Goal: Task Accomplishment & Management: Use online tool/utility

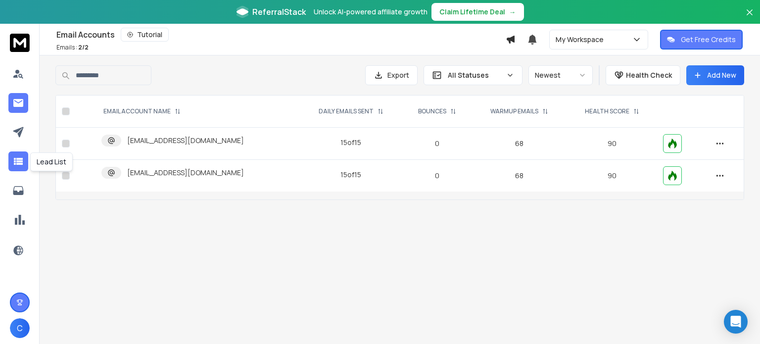
click at [18, 166] on icon at bounding box center [18, 161] width 12 height 12
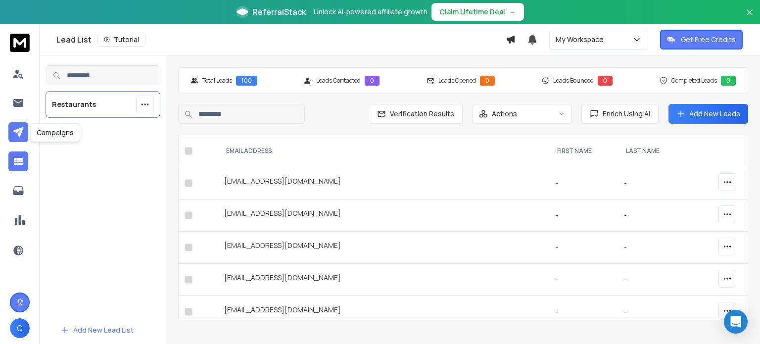
click at [20, 136] on icon at bounding box center [18, 132] width 12 height 12
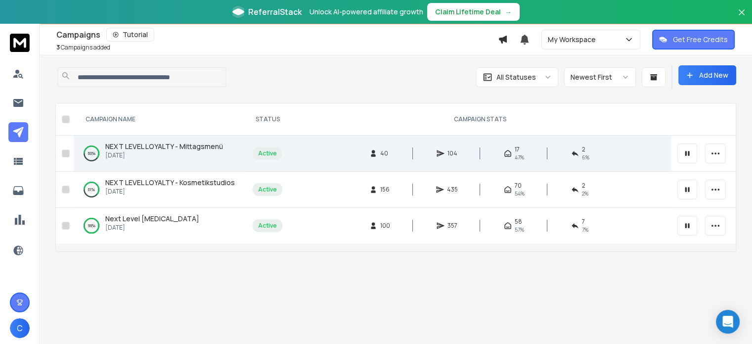
click at [196, 147] on span "NEXT LEVEL LOYALTY - Mittagsmenü" at bounding box center [164, 145] width 118 height 9
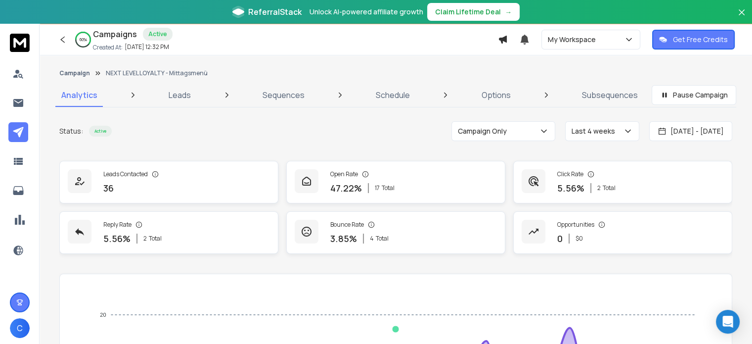
click at [570, 180] on div "Click Rate 5.56 % 2 Total" at bounding box center [586, 182] width 58 height 26
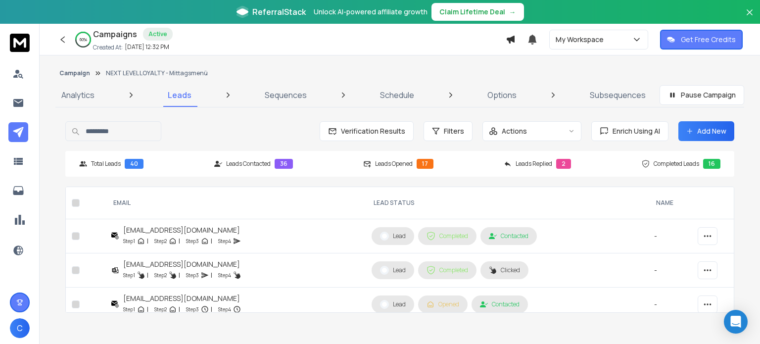
drag, startPoint x: 368, startPoint y: 163, endPoint x: 432, endPoint y: 154, distance: 64.3
click at [371, 163] on div "Leads Opened 17" at bounding box center [398, 164] width 70 height 10
click at [427, 165] on div "17" at bounding box center [424, 164] width 17 height 10
click at [459, 165] on div "Total Leads 40 Leads Contacted 36 Leads Opened 17 Leads Replied 2 Completed Lea…" at bounding box center [399, 164] width 669 height 26
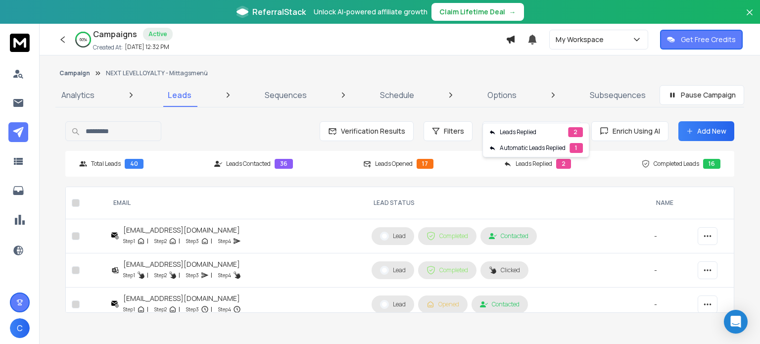
click at [508, 163] on icon at bounding box center [507, 164] width 8 height 8
click at [454, 134] on span "Filters" at bounding box center [454, 131] width 20 height 10
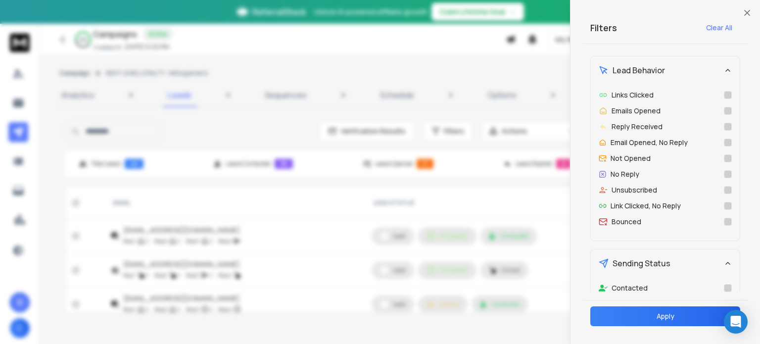
click at [383, 83] on div at bounding box center [380, 172] width 760 height 344
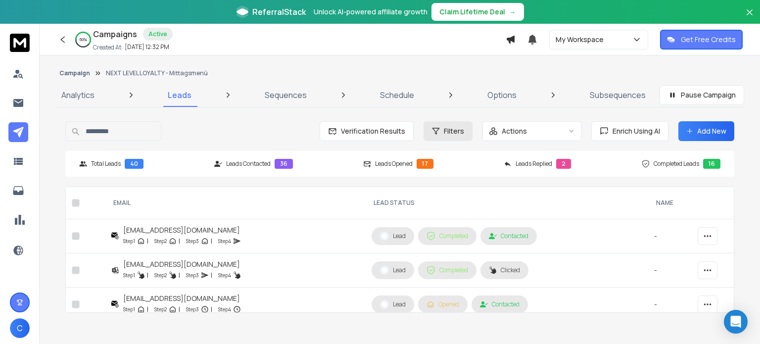
click at [457, 130] on span "Filters" at bounding box center [454, 131] width 20 height 10
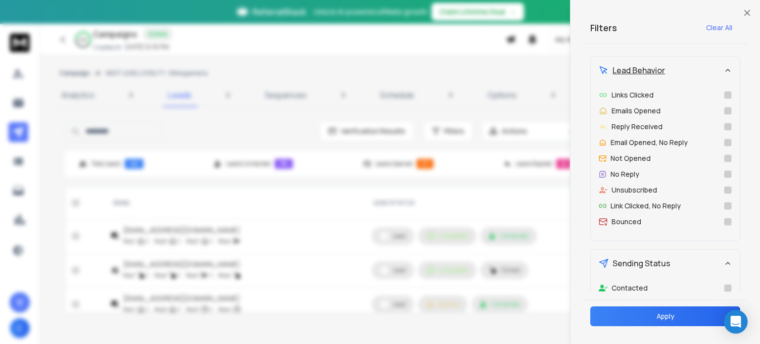
click at [660, 72] on span "Lead Behavior" at bounding box center [638, 70] width 52 height 12
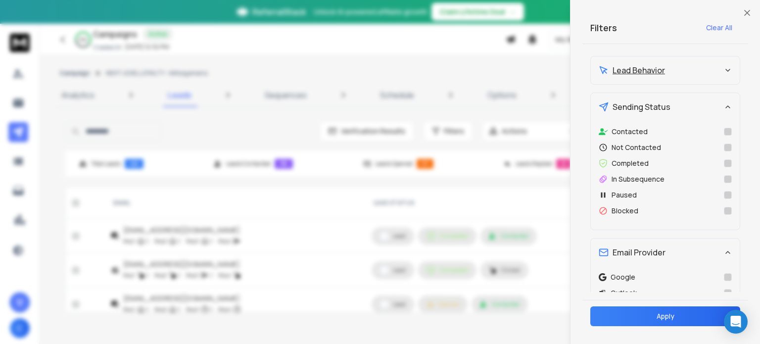
click at [660, 72] on span "Lead Behavior" at bounding box center [638, 70] width 52 height 12
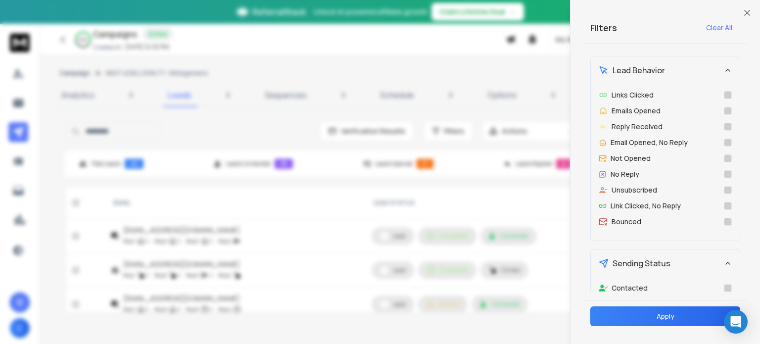
click at [724, 111] on button "Emails Opened" at bounding box center [728, 111] width 8 height 8
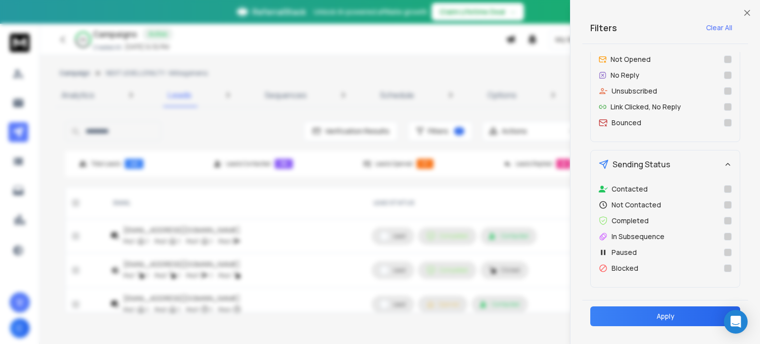
click at [724, 189] on button "Contacted" at bounding box center [728, 189] width 8 height 8
click at [724, 190] on button "Contacted" at bounding box center [728, 189] width 8 height 8
click at [724, 187] on button "Contacted" at bounding box center [728, 189] width 8 height 8
click at [649, 326] on div "Apply" at bounding box center [665, 316] width 166 height 32
click at [653, 316] on button "Apply" at bounding box center [665, 316] width 150 height 20
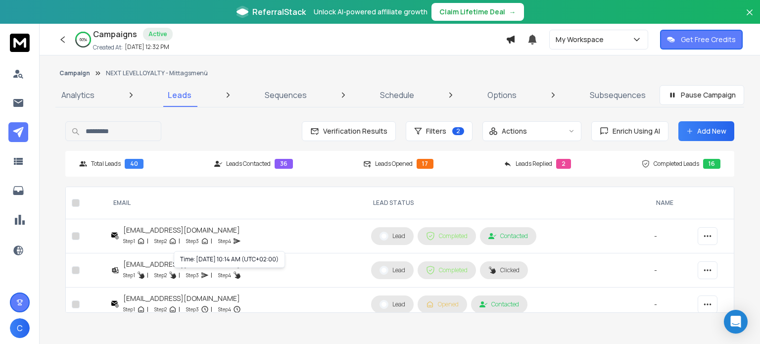
click at [240, 273] on icon at bounding box center [236, 275] width 7 height 7
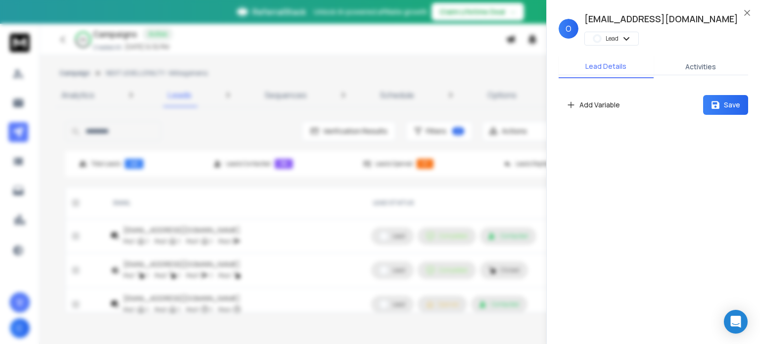
click at [708, 63] on button "Activities" at bounding box center [700, 67] width 95 height 22
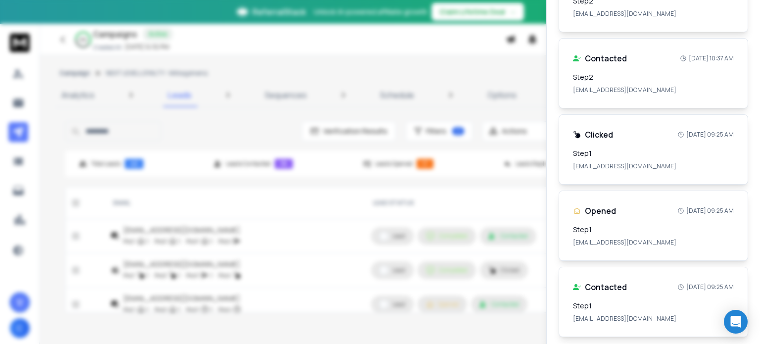
scroll to position [1190, 0]
drag, startPoint x: 583, startPoint y: 282, endPoint x: 623, endPoint y: 277, distance: 40.9
click at [623, 280] on div "Contacted" at bounding box center [600, 286] width 54 height 12
click at [623, 281] on div "Contacted" at bounding box center [600, 286] width 54 height 12
drag, startPoint x: 623, startPoint y: 282, endPoint x: 583, endPoint y: 284, distance: 40.1
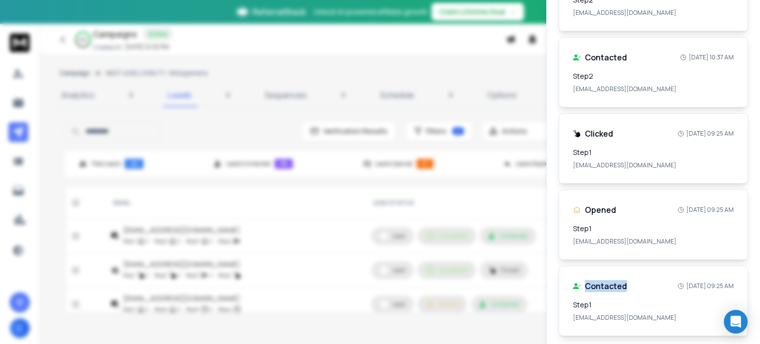
click at [583, 284] on div "Contacted" at bounding box center [600, 286] width 54 height 12
click at [591, 281] on div "Contacted" at bounding box center [600, 286] width 54 height 12
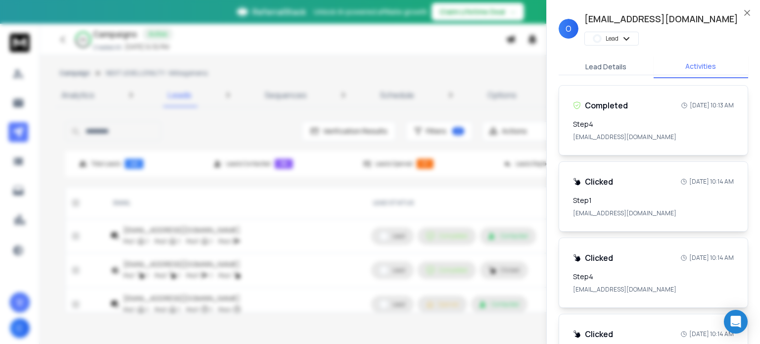
scroll to position [0, 0]
drag, startPoint x: 587, startPoint y: 178, endPoint x: 569, endPoint y: 207, distance: 34.9
click at [597, 187] on div "Clicked Oct 13, 2025, 10:14 AM" at bounding box center [653, 184] width 161 height 16
click at [569, 208] on div "Clicked Oct 13, 2025, 10:14 AM Step 1 max@nextlevelgastro.at" at bounding box center [652, 196] width 189 height 70
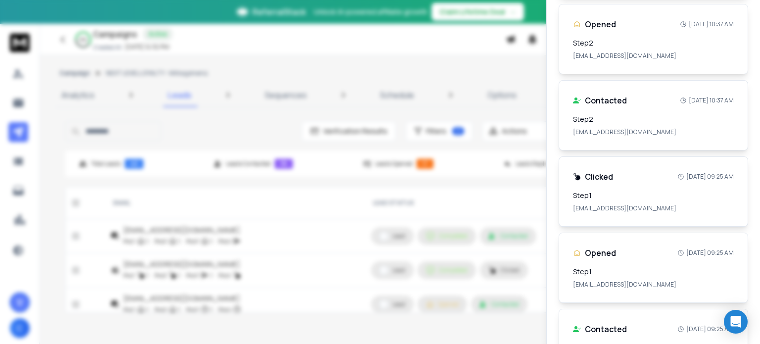
scroll to position [1190, 0]
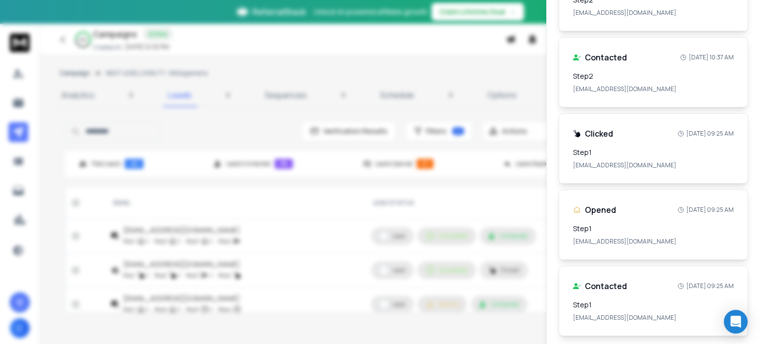
click at [642, 318] on div "Contacted Oct 03, 2025, 09:25 AM Step 1 max@nextlevelgastro.at" at bounding box center [652, 301] width 189 height 70
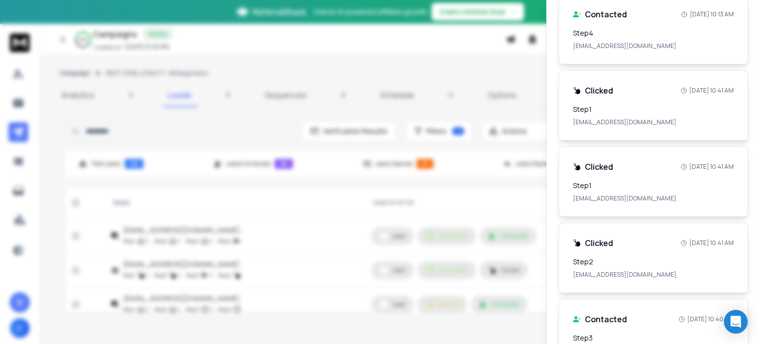
scroll to position [498, 0]
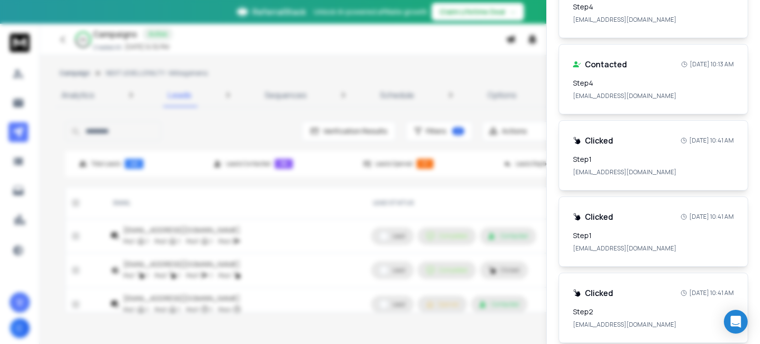
click at [471, 209] on div at bounding box center [380, 172] width 760 height 344
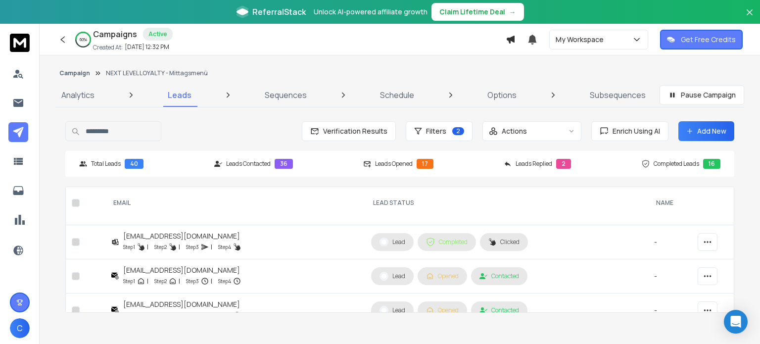
scroll to position [0, 0]
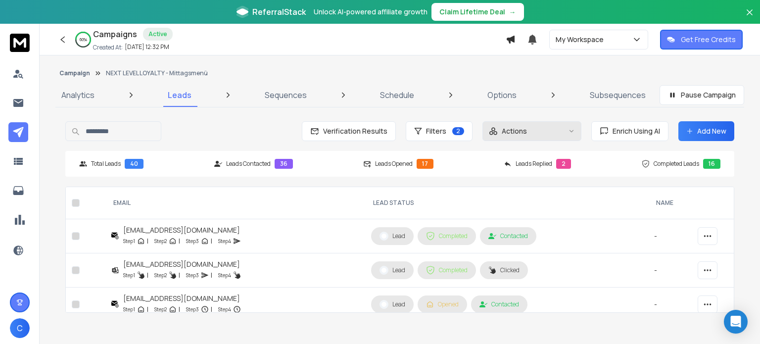
click at [545, 122] on button "Actions" at bounding box center [531, 131] width 99 height 20
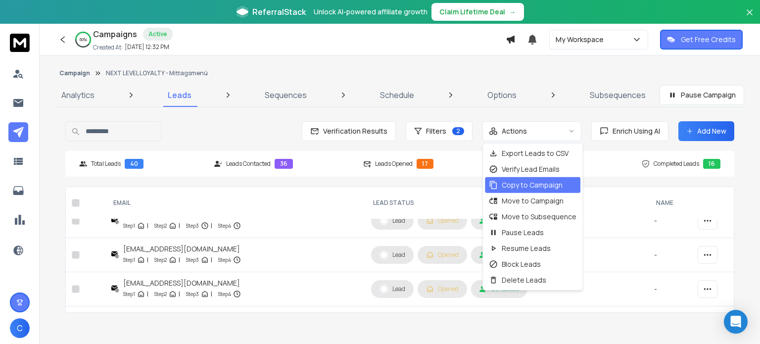
scroll to position [99, 0]
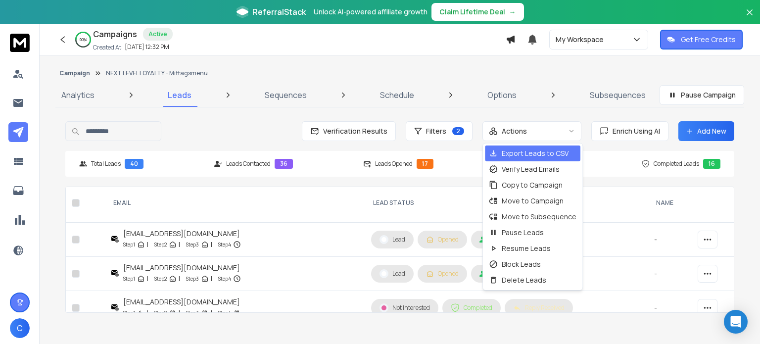
click at [525, 152] on p "Export Leads to CSV" at bounding box center [534, 153] width 67 height 10
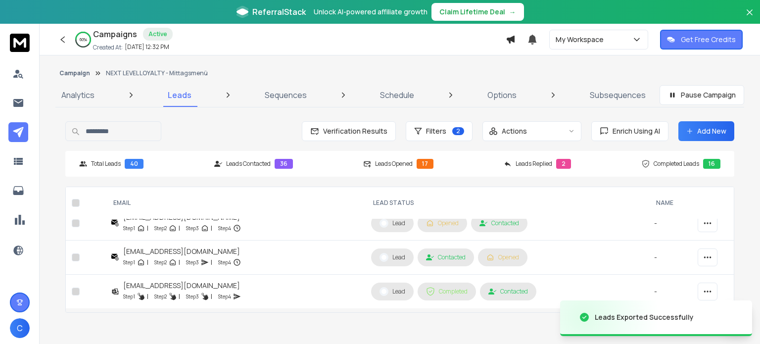
scroll to position [493, 0]
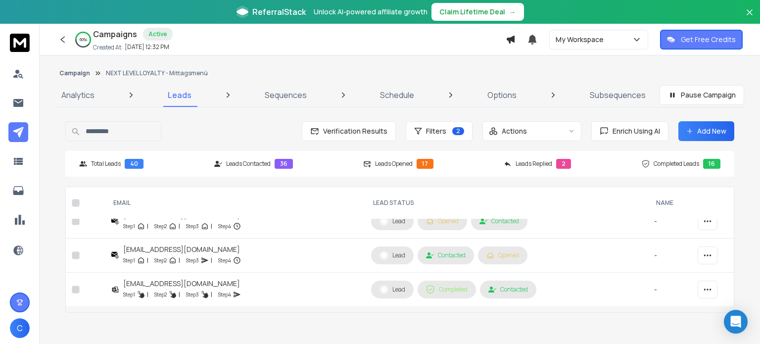
click at [71, 200] on th at bounding box center [86, 203] width 40 height 32
click at [74, 204] on button "button" at bounding box center [76, 203] width 8 height 8
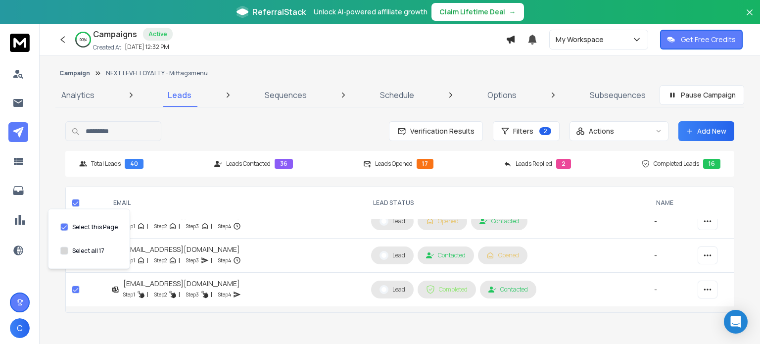
click at [77, 203] on button "Select this Page" at bounding box center [76, 203] width 8 height 8
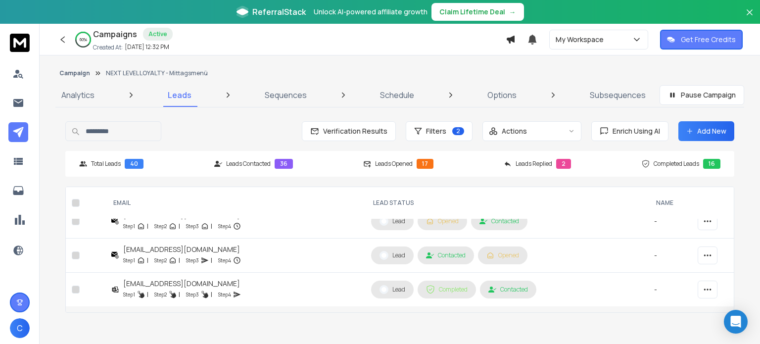
click at [102, 188] on th at bounding box center [86, 203] width 40 height 32
drag, startPoint x: 346, startPoint y: 162, endPoint x: 427, endPoint y: 165, distance: 81.6
click at [427, 165] on div "Total Leads 40 Leads Contacted 36 Leads Opened 17 Leads Replied 2 Completed Lea…" at bounding box center [399, 164] width 669 height 26
click at [427, 165] on div "17" at bounding box center [424, 164] width 17 height 10
click at [466, 170] on div "Total Leads 40 Leads Contacted 36 Leads Opened 17 Leads Replied 2 Completed Lea…" at bounding box center [399, 164] width 669 height 26
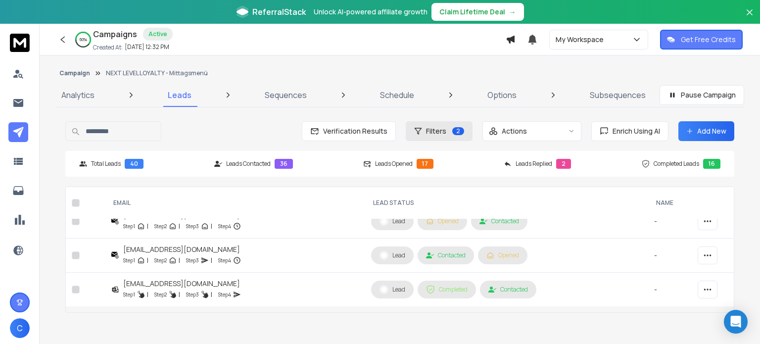
click at [441, 138] on button "Filters 2" at bounding box center [439, 131] width 67 height 20
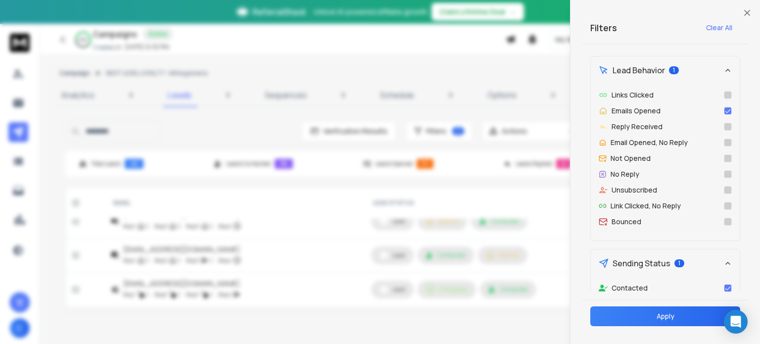
click at [724, 110] on button "Emails Opened" at bounding box center [728, 111] width 8 height 8
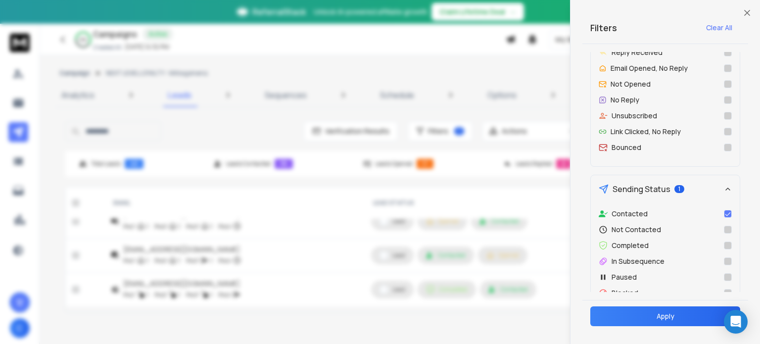
scroll to position [99, 0]
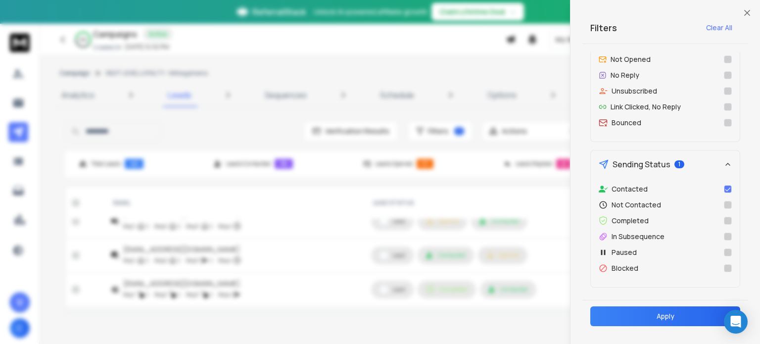
click at [724, 186] on button "Contacted" at bounding box center [728, 189] width 8 height 8
click at [724, 221] on button "Completed" at bounding box center [728, 221] width 8 height 8
click at [657, 321] on button "Apply" at bounding box center [665, 316] width 150 height 20
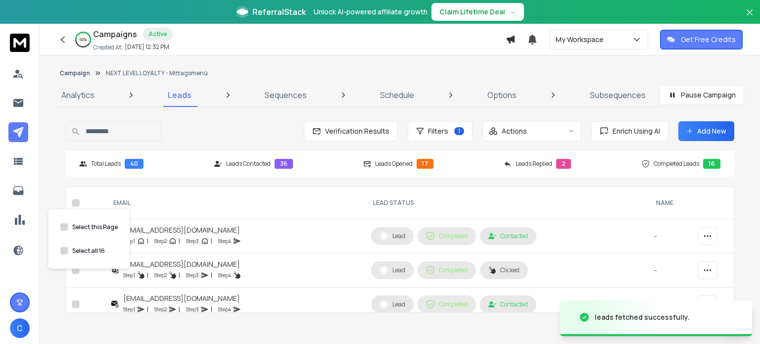
click at [74, 202] on button "Select this Page" at bounding box center [76, 203] width 8 height 8
click at [74, 203] on button "Select this Page" at bounding box center [76, 203] width 8 height 8
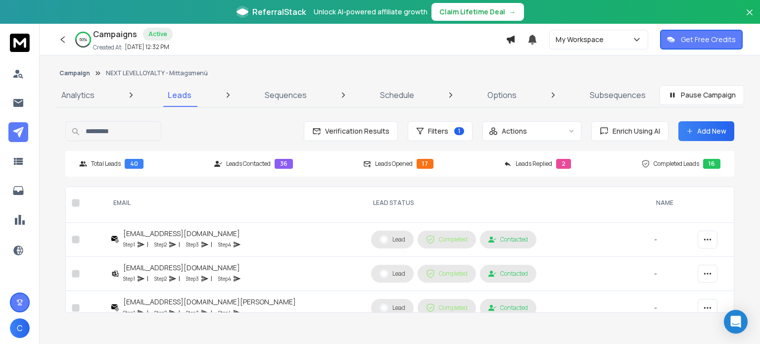
scroll to position [198, 0]
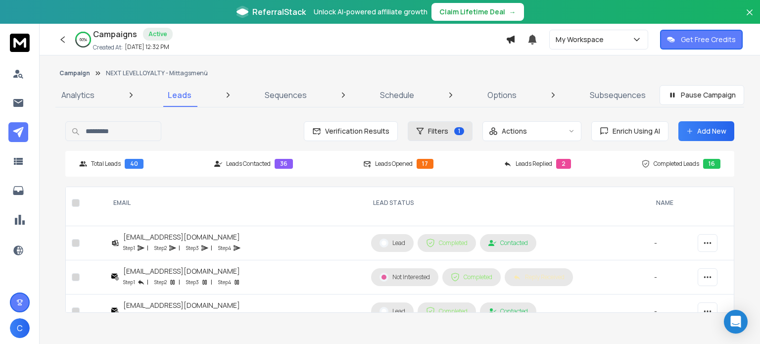
click at [442, 129] on span "Filters" at bounding box center [438, 131] width 20 height 10
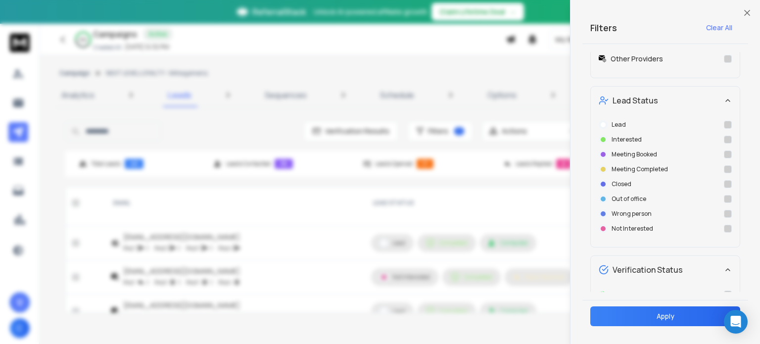
scroll to position [395, 0]
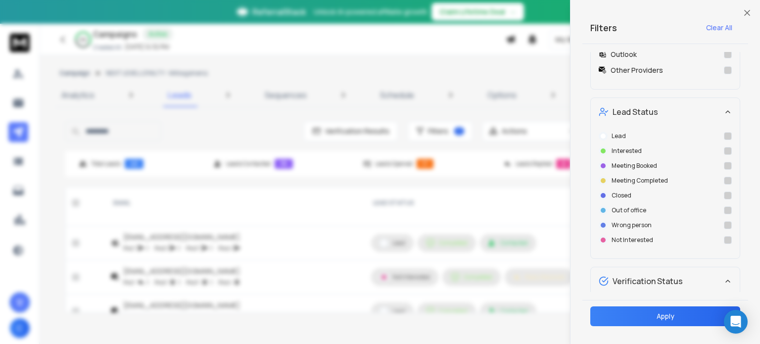
click at [724, 134] on button "Lead" at bounding box center [728, 136] width 8 height 8
click at [724, 150] on button "Interested" at bounding box center [728, 151] width 8 height 8
click at [716, 166] on div "Meeting Booked" at bounding box center [664, 165] width 133 height 9
click at [724, 165] on Booked "Meeting Booked" at bounding box center [728, 166] width 8 height 8
click at [724, 179] on Completed "Meeting Completed" at bounding box center [728, 181] width 8 height 8
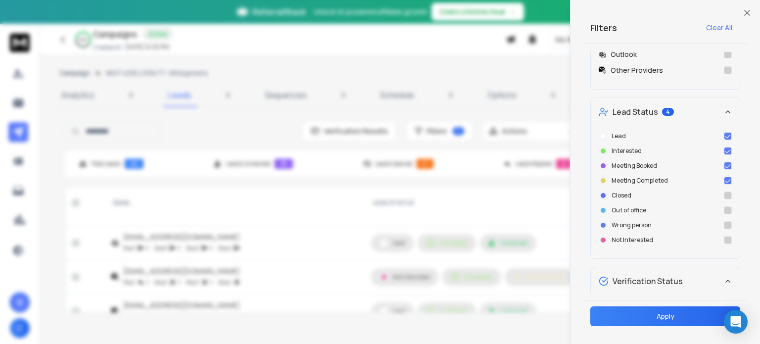
click at [724, 195] on button "Closed" at bounding box center [728, 195] width 8 height 8
click at [724, 208] on office "Out of office" at bounding box center [728, 210] width 8 height 8
click at [724, 225] on person "Wrong person" at bounding box center [728, 225] width 8 height 8
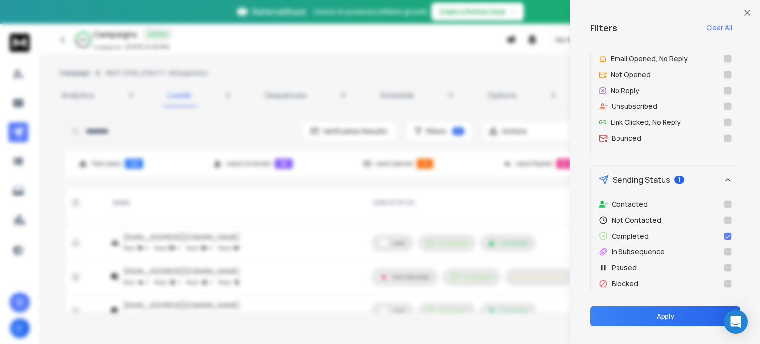
scroll to position [0, 0]
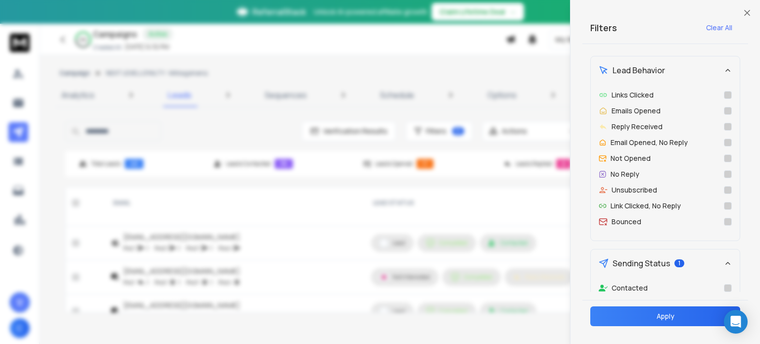
click at [461, 165] on div at bounding box center [380, 172] width 760 height 344
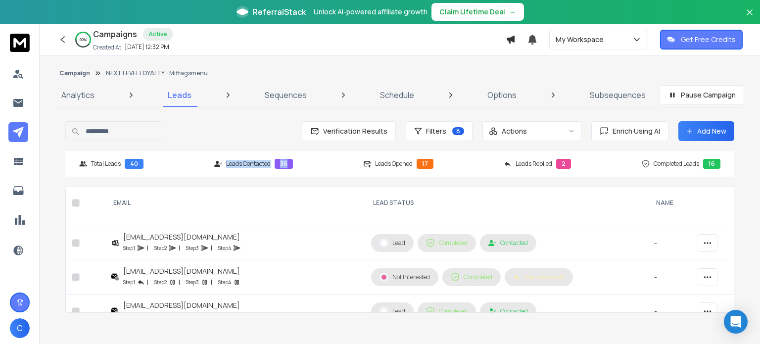
drag, startPoint x: 222, startPoint y: 165, endPoint x: 323, endPoint y: 165, distance: 101.4
click at [323, 165] on div "Total Leads 40 Leads Contacted 36 Leads Opened 17 Leads Replied 2 Completed Lea…" at bounding box center [399, 164] width 669 height 26
click at [454, 134] on span "8" at bounding box center [458, 131] width 12 height 8
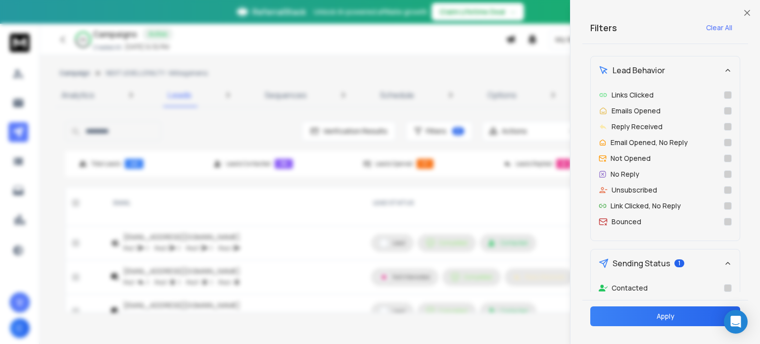
scroll to position [99, 0]
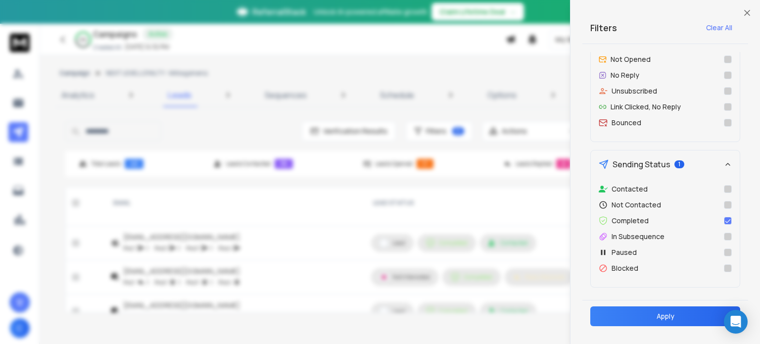
click at [724, 236] on button "In Subsequence" at bounding box center [728, 236] width 8 height 8
click at [724, 222] on button "Completed" at bounding box center [728, 221] width 8 height 8
click at [692, 314] on button "Apply" at bounding box center [665, 316] width 150 height 20
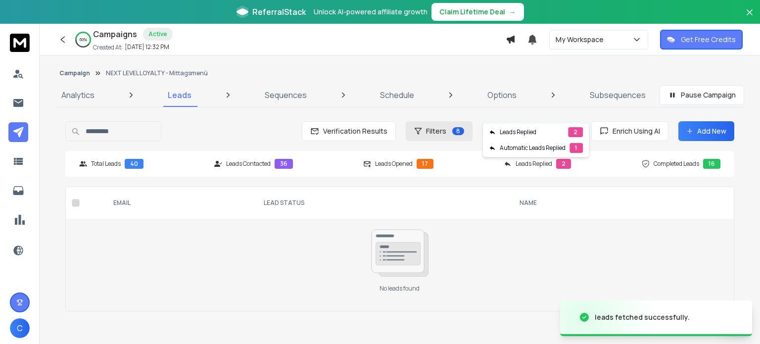
click at [432, 132] on span "Filters" at bounding box center [436, 131] width 20 height 10
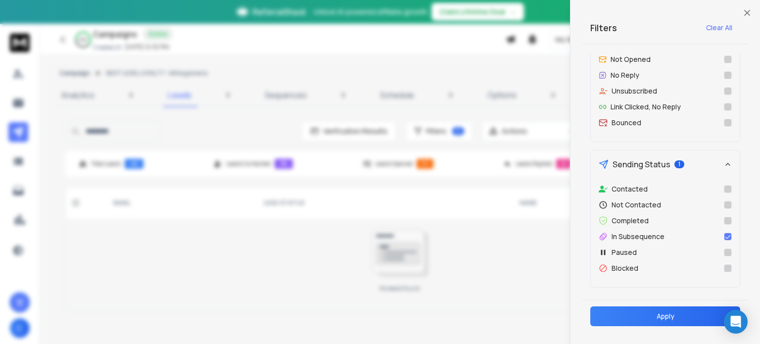
click at [724, 235] on button "In Subsequence" at bounding box center [728, 236] width 8 height 8
click at [724, 189] on button "Contacted" at bounding box center [728, 189] width 8 height 8
click at [648, 309] on button "Apply" at bounding box center [665, 316] width 150 height 20
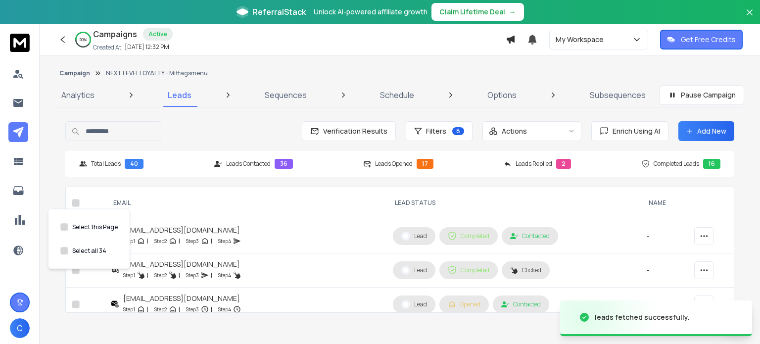
click at [77, 203] on button "Select this Page" at bounding box center [76, 203] width 8 height 8
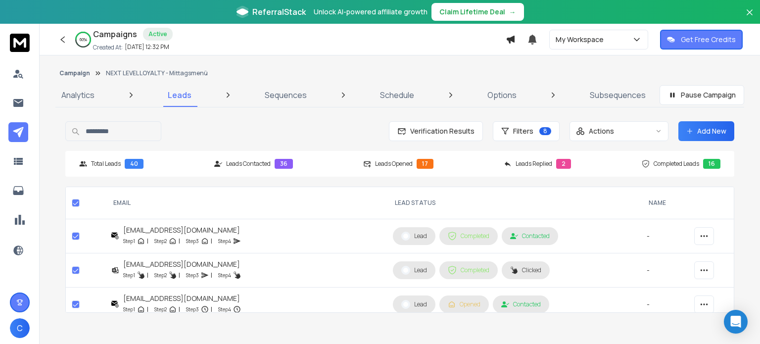
click at [290, 121] on div "Verification Results Filters 8 Actions Add New" at bounding box center [399, 131] width 669 height 20
click at [188, 138] on div "Verification Results Filters 8 Actions Add New" at bounding box center [399, 131] width 669 height 20
click at [73, 200] on button "Select this Page" at bounding box center [76, 203] width 8 height 8
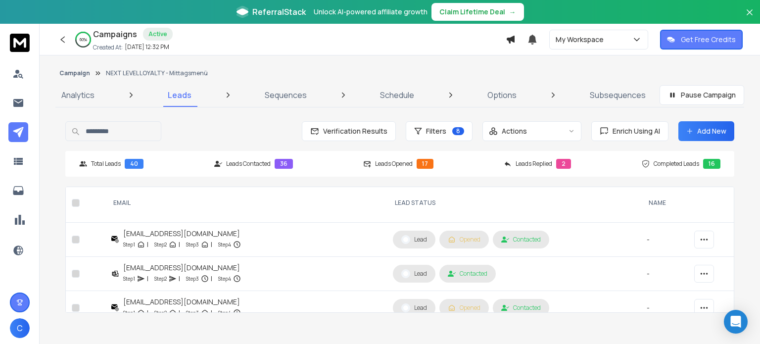
click at [267, 233] on div "office@larte-restaurant.at Step 1 | Step 2 | Step 3 | Step 4" at bounding box center [246, 239] width 270 height 22
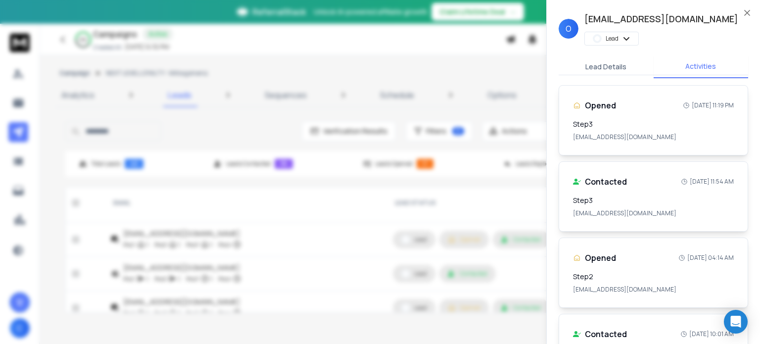
click at [689, 66] on button "Activities" at bounding box center [700, 66] width 95 height 23
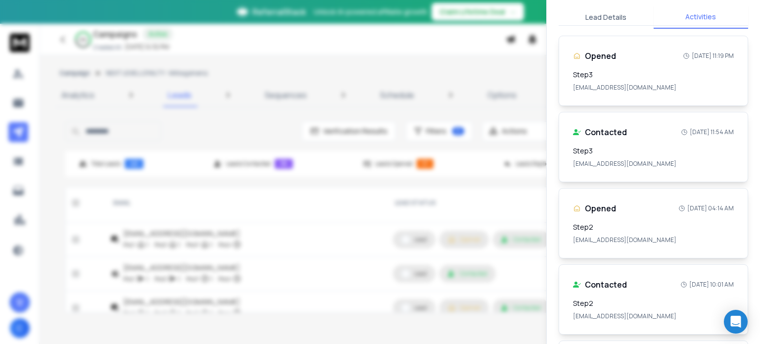
scroll to position [0, 0]
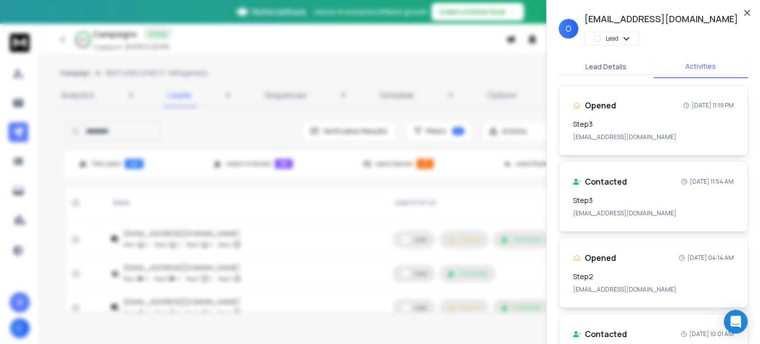
click at [742, 17] on icon "button" at bounding box center [747, 13] width 10 height 10
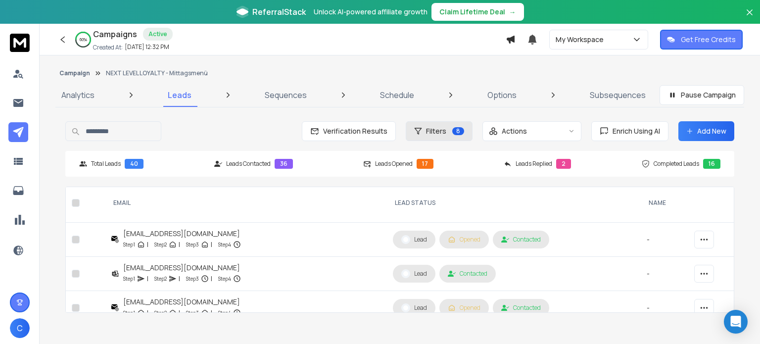
click at [422, 131] on icon "button" at bounding box center [418, 131] width 8 height 8
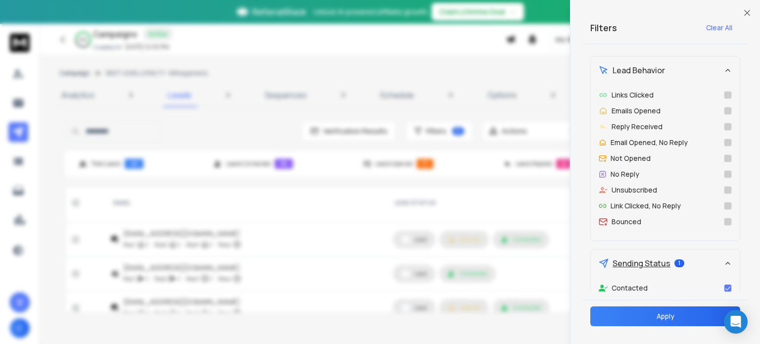
scroll to position [99, 0]
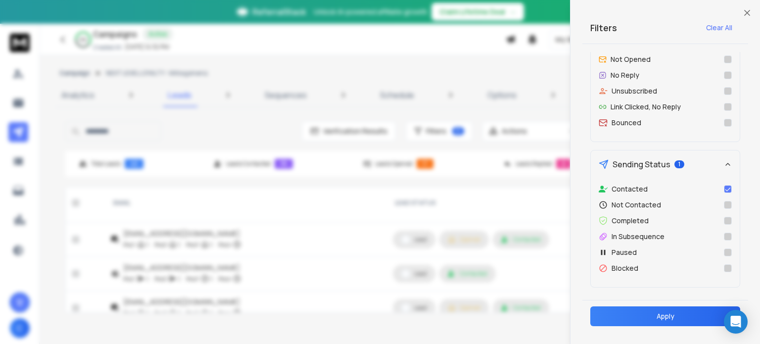
click at [724, 186] on button "Contacted" at bounding box center [728, 189] width 8 height 8
click at [724, 217] on button "Completed" at bounding box center [728, 221] width 8 height 8
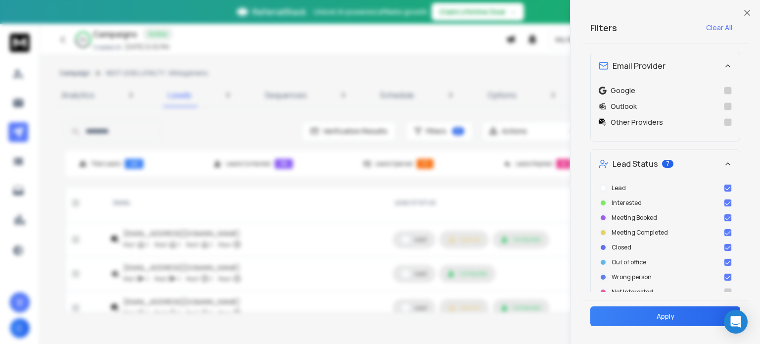
scroll to position [396, 0]
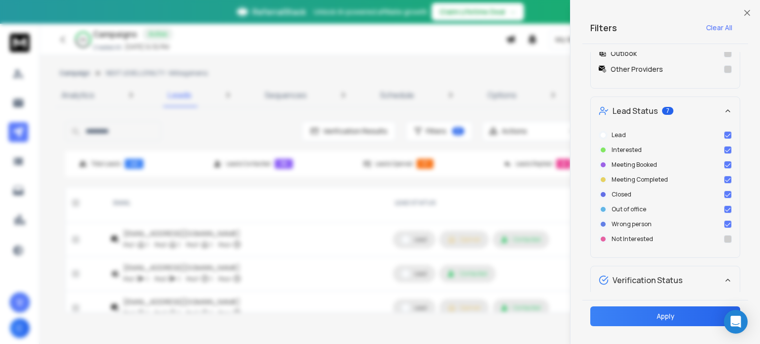
click at [647, 311] on button "Apply" at bounding box center [665, 316] width 150 height 20
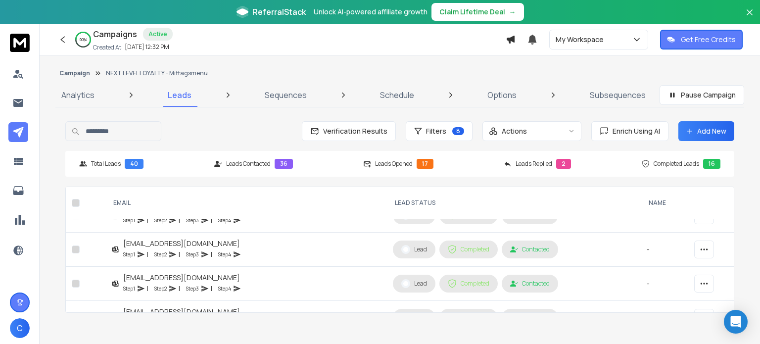
scroll to position [390, 0]
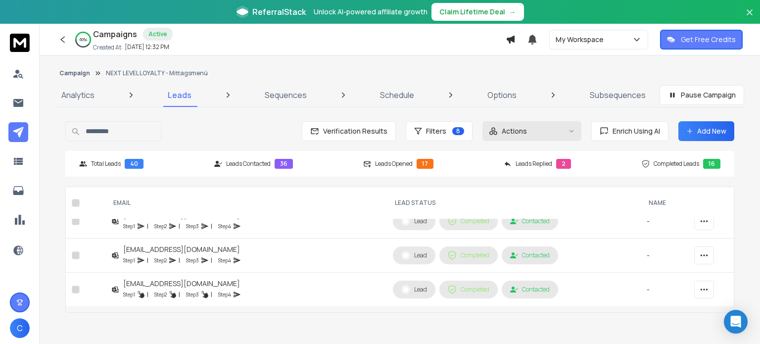
click at [503, 134] on p "Actions" at bounding box center [513, 131] width 25 height 10
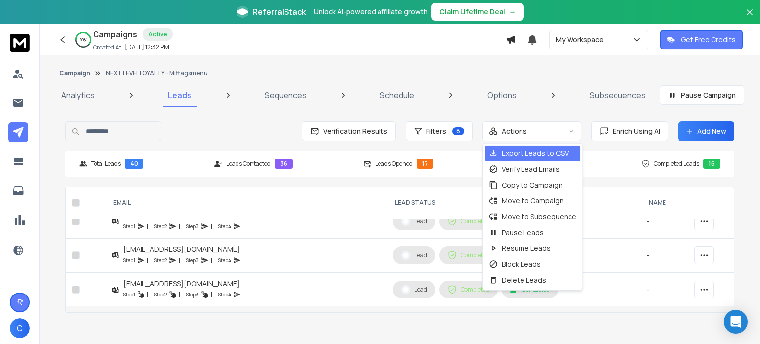
click at [504, 152] on p "Export Leads to CSV" at bounding box center [534, 153] width 67 height 10
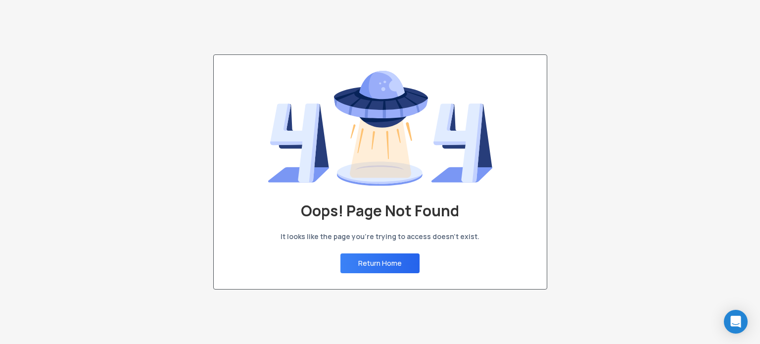
click at [376, 261] on button "Return Home" at bounding box center [379, 263] width 79 height 20
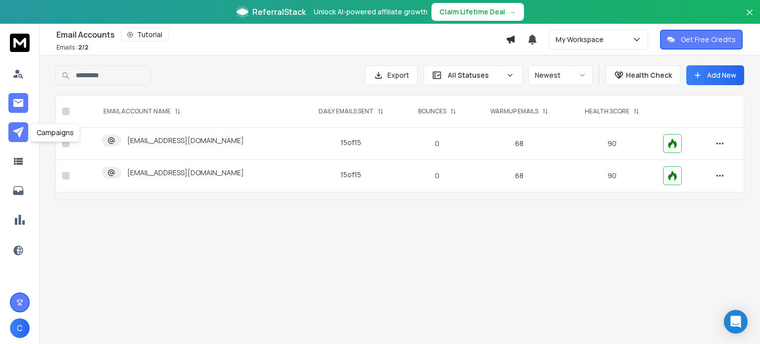
drag, startPoint x: 18, startPoint y: 128, endPoint x: 18, endPoint y: 138, distance: 10.4
click at [30, 142] on body "ReferralStack Unlock AI-powered affiliate growth Lifetime Deals available! Clai…" at bounding box center [380, 172] width 760 height 344
click at [16, 138] on icon at bounding box center [18, 132] width 12 height 12
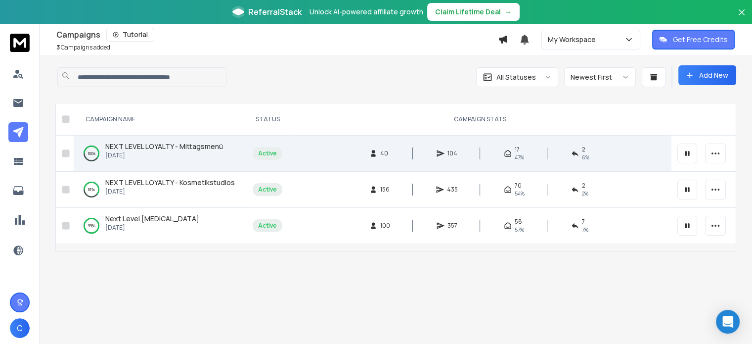
click at [156, 148] on span "NEXT LEVEL LOYALTY - Mittagsmenü" at bounding box center [164, 145] width 118 height 9
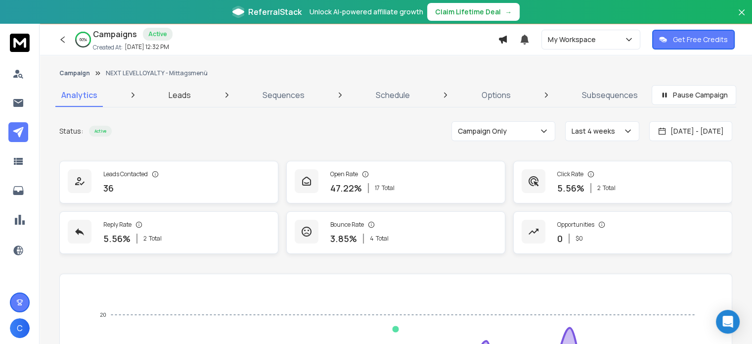
click at [176, 94] on p "Leads" at bounding box center [180, 95] width 22 height 12
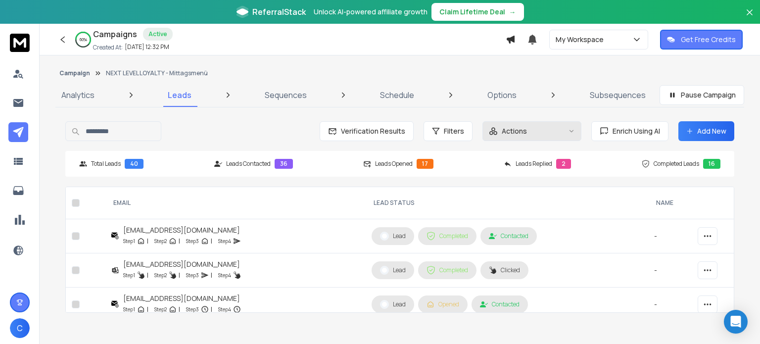
click at [517, 132] on p "Actions" at bounding box center [513, 131] width 25 height 10
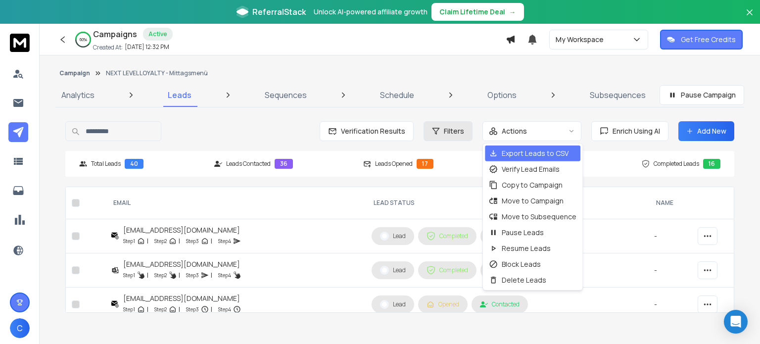
click at [455, 129] on span "Filters" at bounding box center [454, 131] width 20 height 10
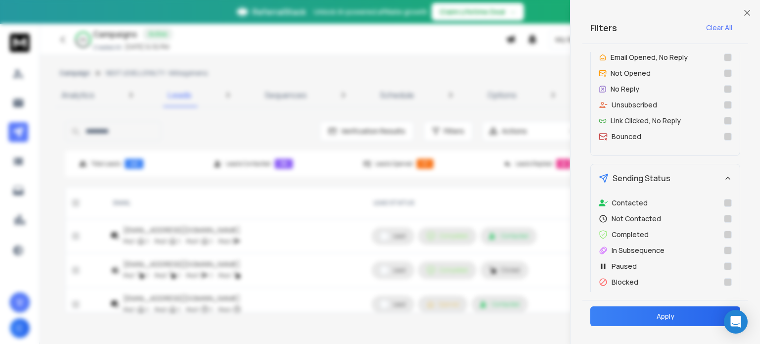
scroll to position [99, 0]
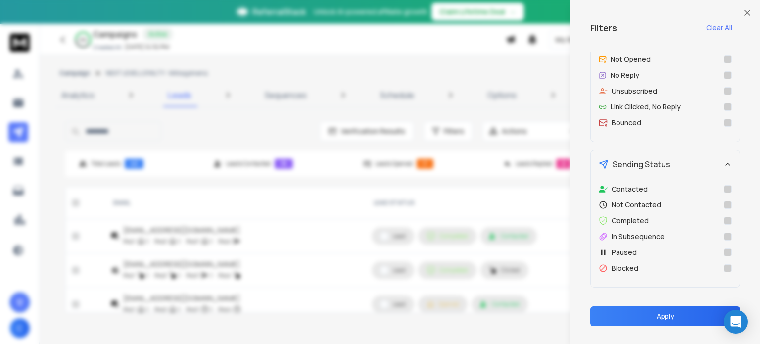
click at [724, 223] on button "Completed" at bounding box center [728, 221] width 8 height 8
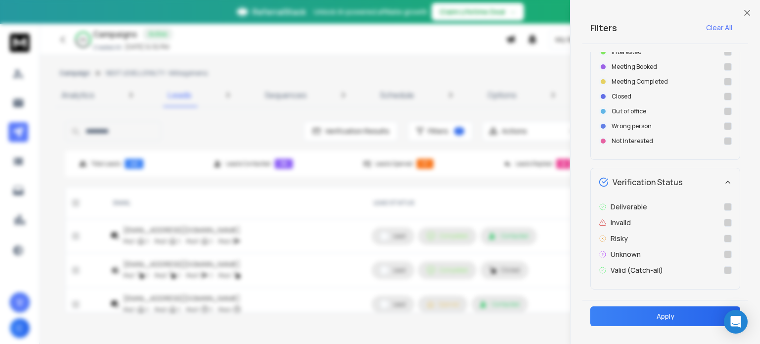
scroll to position [395, 0]
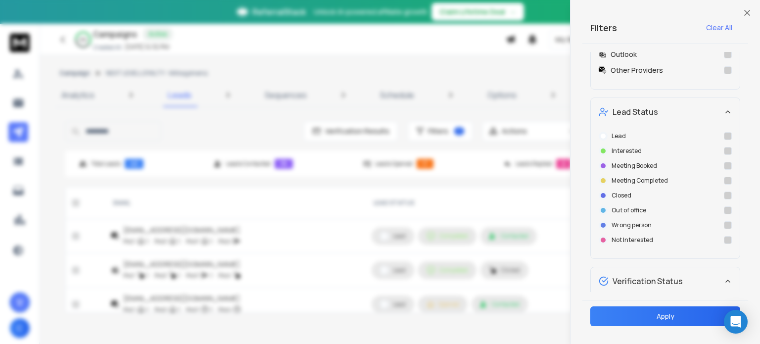
click at [724, 134] on button "Lead" at bounding box center [728, 136] width 8 height 8
click at [724, 151] on button "Interested" at bounding box center [728, 151] width 8 height 8
click at [724, 164] on Booked "Meeting Booked" at bounding box center [728, 166] width 8 height 8
click at [724, 180] on Completed "Meeting Completed" at bounding box center [728, 181] width 8 height 8
click at [724, 193] on button "Closed" at bounding box center [728, 195] width 8 height 8
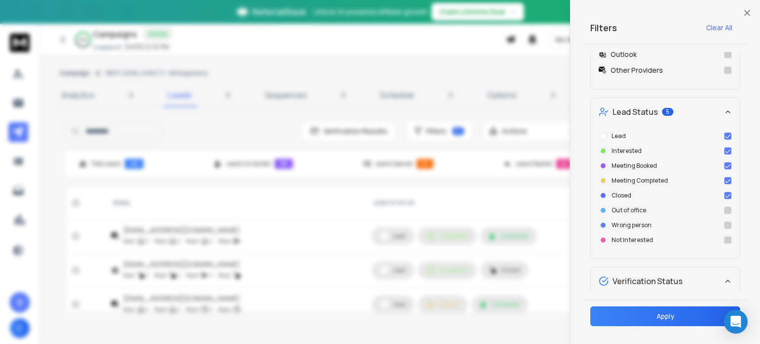
click at [718, 213] on div "Out of office" at bounding box center [664, 210] width 133 height 9
click at [720, 213] on div "Out of office" at bounding box center [664, 210] width 133 height 9
click at [724, 208] on office "Out of office" at bounding box center [728, 210] width 8 height 8
click at [724, 224] on person "Wrong person" at bounding box center [728, 225] width 8 height 8
click at [642, 322] on button "Apply" at bounding box center [665, 316] width 150 height 20
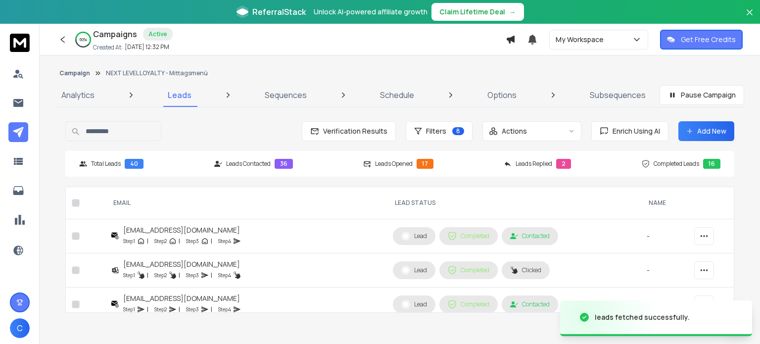
click at [76, 203] on button "button" at bounding box center [76, 203] width 8 height 8
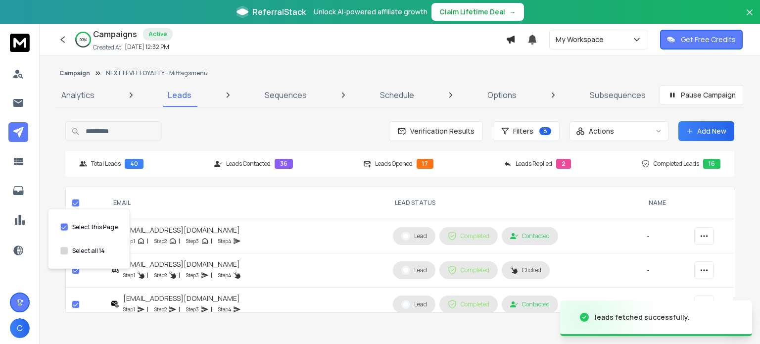
click at [76, 203] on button "Select this Page" at bounding box center [76, 203] width 8 height 8
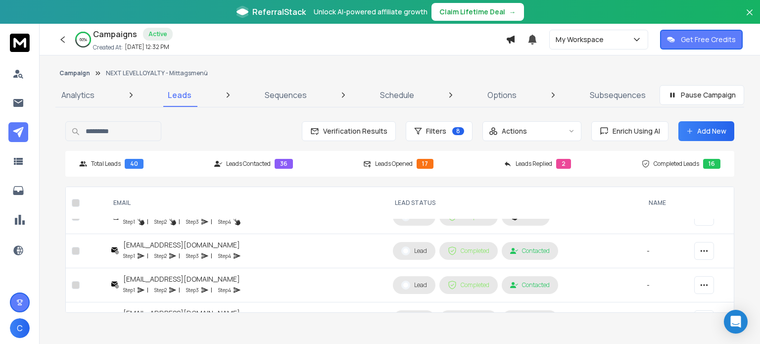
scroll to position [0, 0]
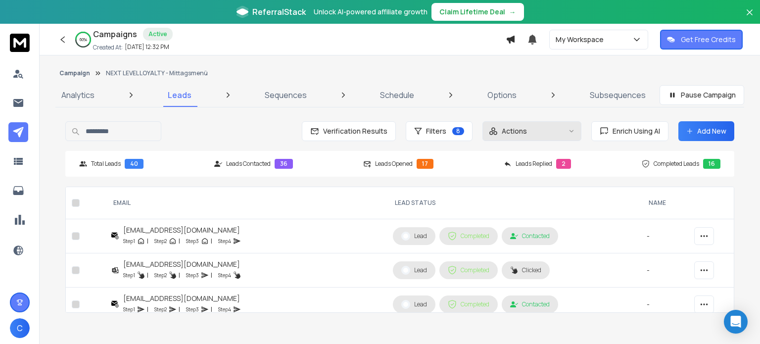
click at [520, 128] on p "Actions" at bounding box center [513, 131] width 25 height 10
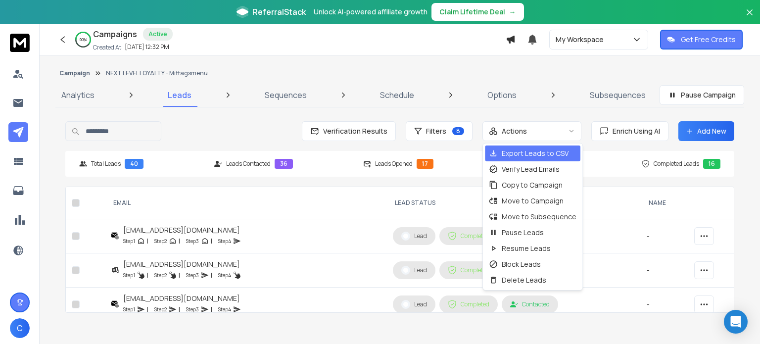
click at [528, 148] on p "Export Leads to CSV" at bounding box center [534, 153] width 67 height 10
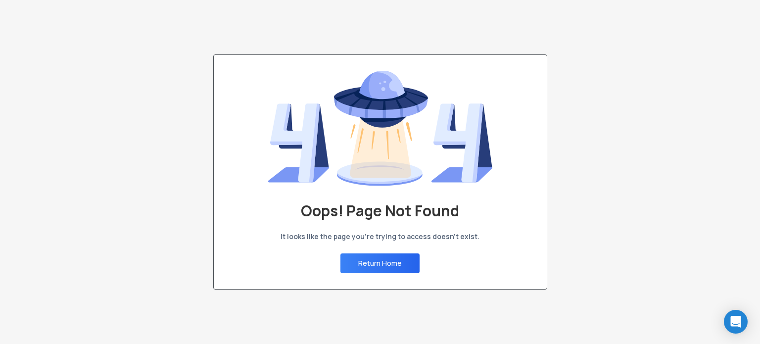
drag, startPoint x: 366, startPoint y: 265, endPoint x: 202, endPoint y: 241, distance: 165.9
click at [206, 246] on div "Oops! Page Not Found It looks like the page you're trying to access doesn't exi…" at bounding box center [380, 172] width 760 height 344
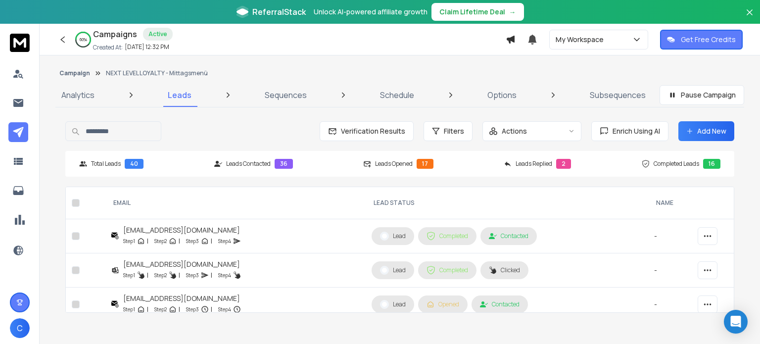
drag, startPoint x: 678, startPoint y: 159, endPoint x: 677, endPoint y: 167, distance: 7.6
click at [677, 162] on p "Completed Leads" at bounding box center [675, 164] width 45 height 8
drag, startPoint x: 677, startPoint y: 167, endPoint x: 729, endPoint y: 165, distance: 53.0
click at [680, 167] on p "Completed Leads" at bounding box center [675, 164] width 45 height 8
click at [718, 163] on div "16" at bounding box center [711, 164] width 17 height 10
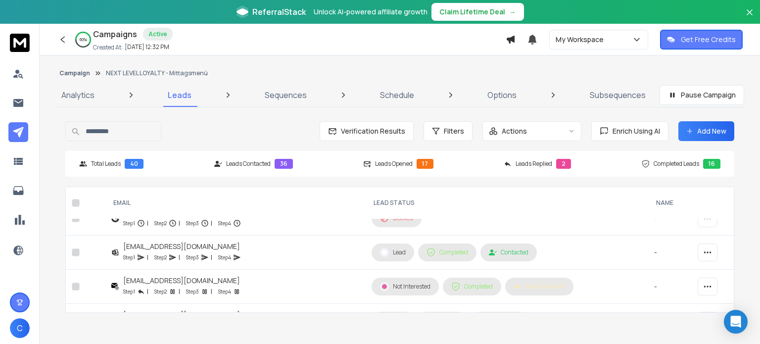
scroll to position [495, 0]
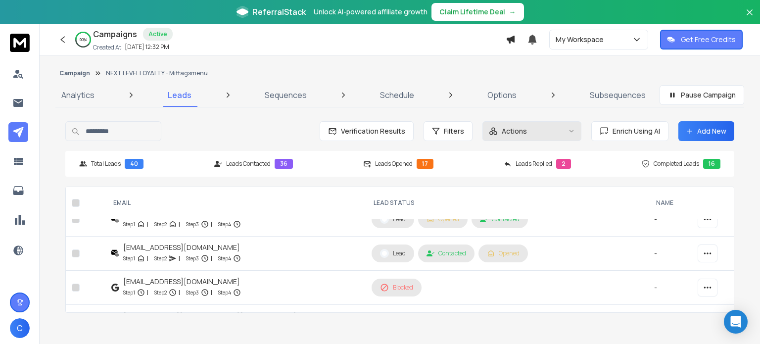
click at [507, 139] on button "Actions" at bounding box center [531, 131] width 99 height 20
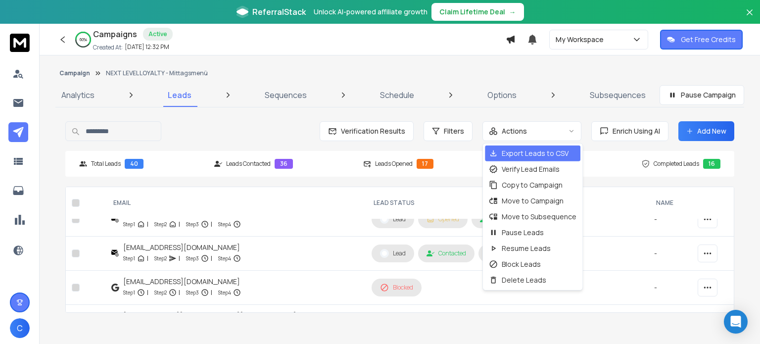
click at [530, 154] on p "Export Leads to CSV" at bounding box center [534, 153] width 67 height 10
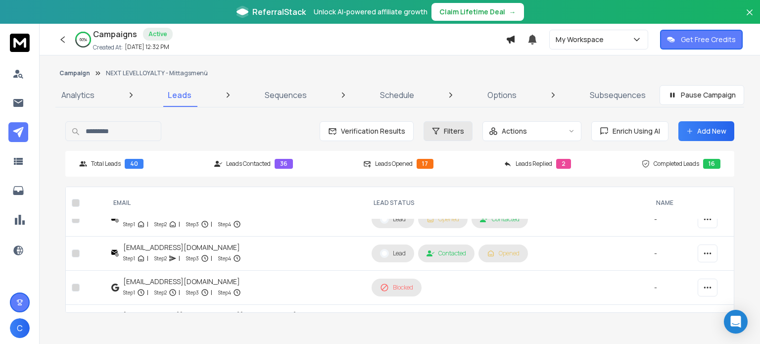
click at [453, 137] on button "Filters" at bounding box center [447, 131] width 49 height 20
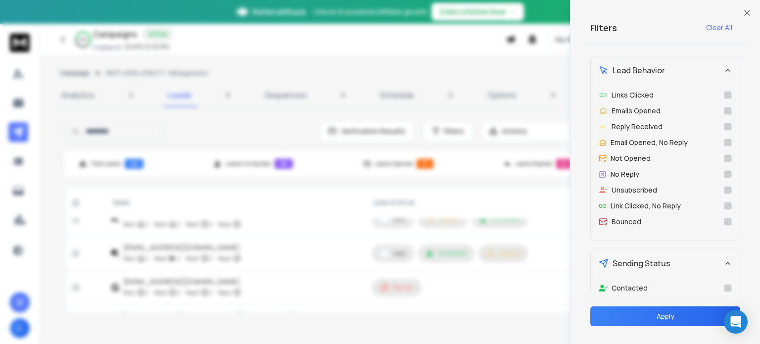
scroll to position [99, 0]
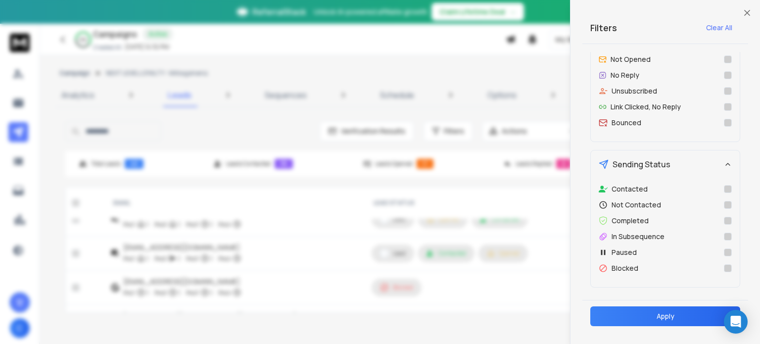
click at [724, 220] on button "Completed" at bounding box center [728, 221] width 8 height 8
click at [667, 315] on button "Apply" at bounding box center [665, 316] width 150 height 20
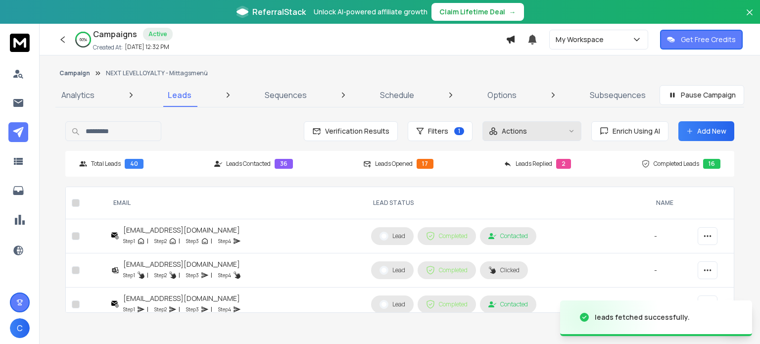
click at [572, 133] on icon "button" at bounding box center [571, 131] width 7 height 8
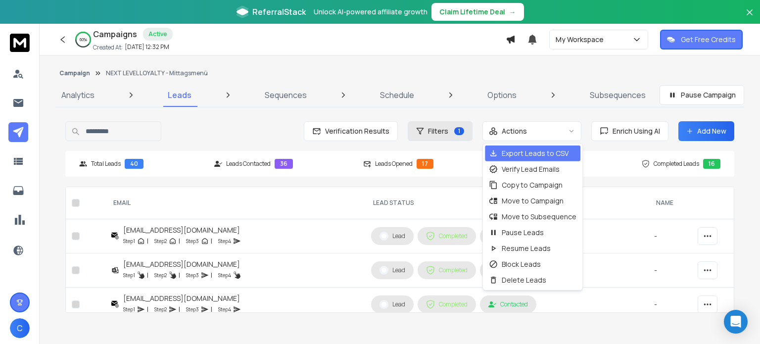
click at [460, 130] on span "1" at bounding box center [459, 131] width 10 height 8
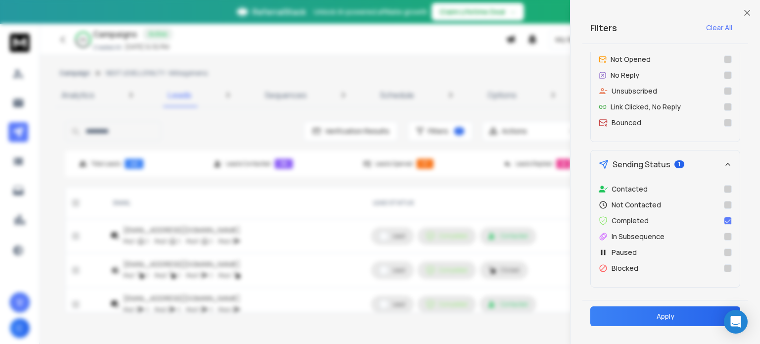
click at [624, 310] on button "Apply" at bounding box center [665, 316] width 150 height 20
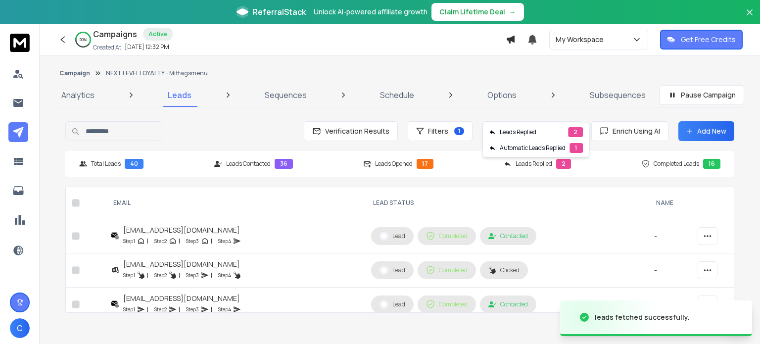
click at [536, 133] on p "Leads Replied" at bounding box center [517, 132] width 37 height 8
click at [503, 112] on div "Campaign NEXT LEVEL LOYALTY - Mittagsmenü Analytics Leads Sequences Schedule Op…" at bounding box center [399, 185] width 688 height 241
click at [512, 128] on p "Actions" at bounding box center [513, 131] width 25 height 10
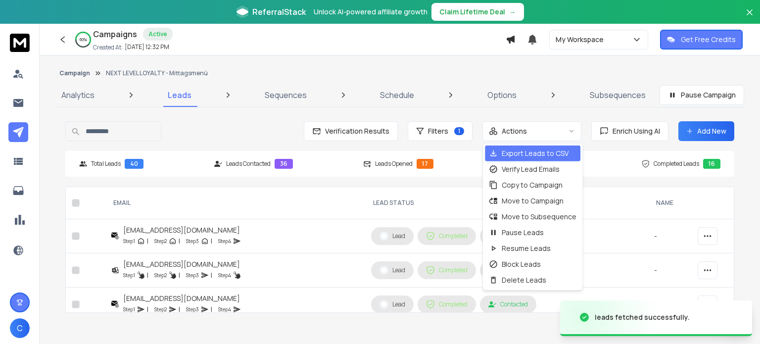
click at [530, 154] on p "Export Leads to CSV" at bounding box center [534, 153] width 67 height 10
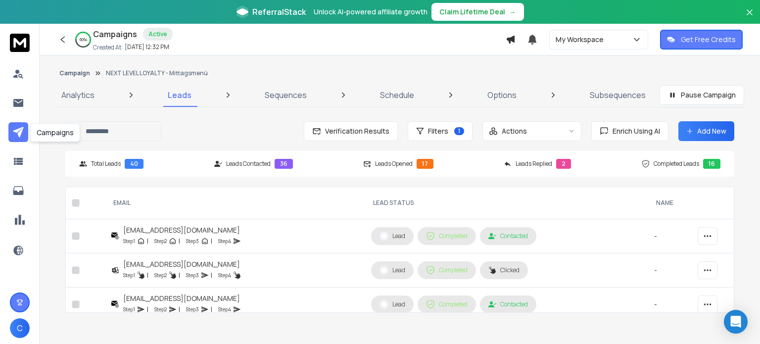
click at [18, 128] on icon at bounding box center [18, 132] width 12 height 12
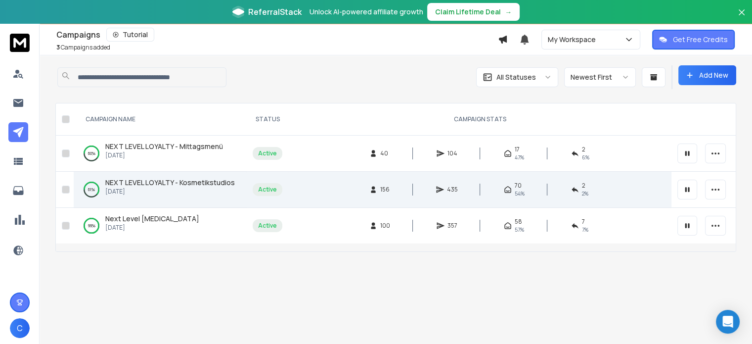
click at [161, 184] on span "NEXT LEVEL LOYALTY - Kosmetikstudios" at bounding box center [170, 182] width 130 height 9
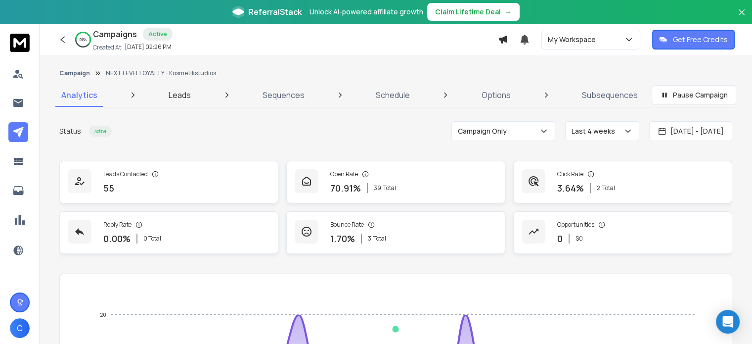
click at [192, 99] on link "Leads" at bounding box center [180, 95] width 34 height 24
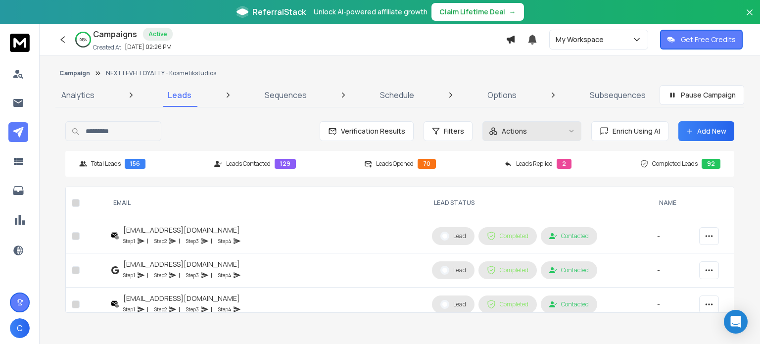
click at [518, 132] on p "Actions" at bounding box center [513, 131] width 25 height 10
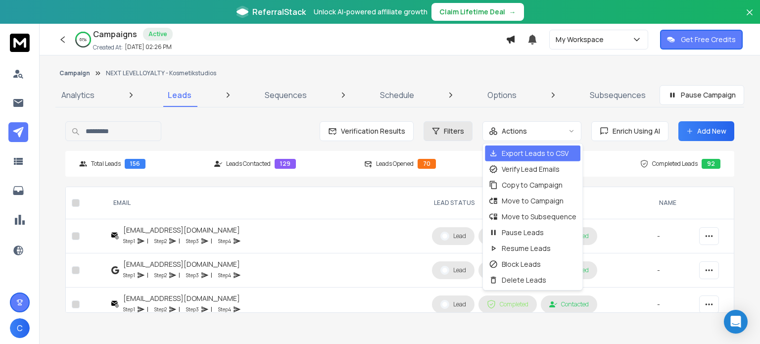
click at [441, 131] on button "Filters" at bounding box center [447, 131] width 49 height 20
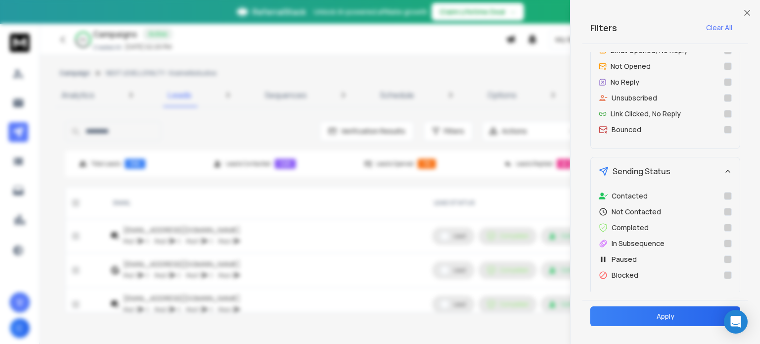
scroll to position [99, 0]
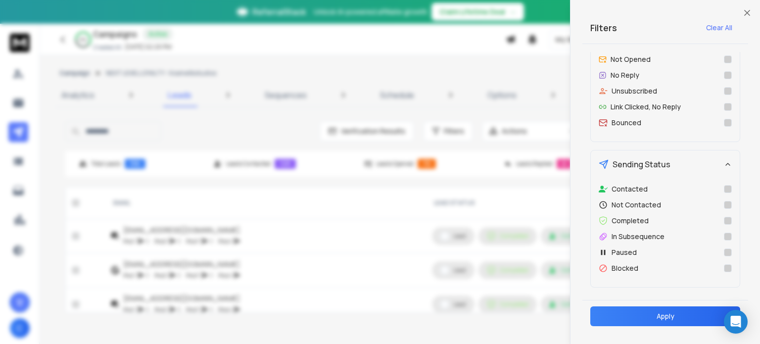
click at [724, 219] on button "Completed" at bounding box center [728, 221] width 8 height 8
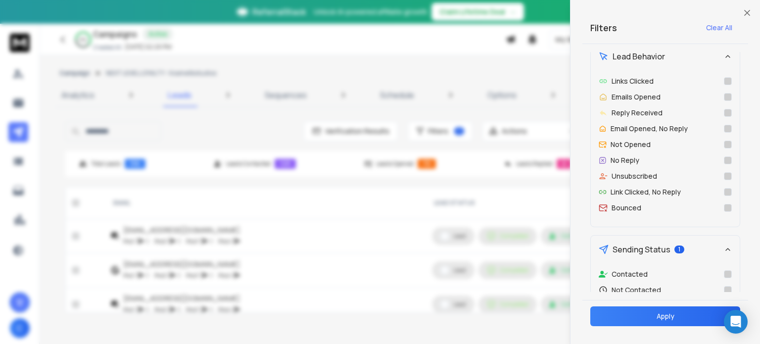
scroll to position [0, 0]
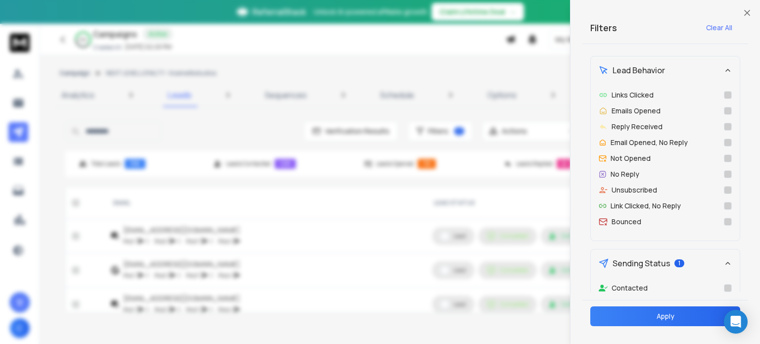
click at [724, 109] on button "Emails Opened" at bounding box center [728, 111] width 8 height 8
click at [656, 311] on button "Apply" at bounding box center [665, 316] width 150 height 20
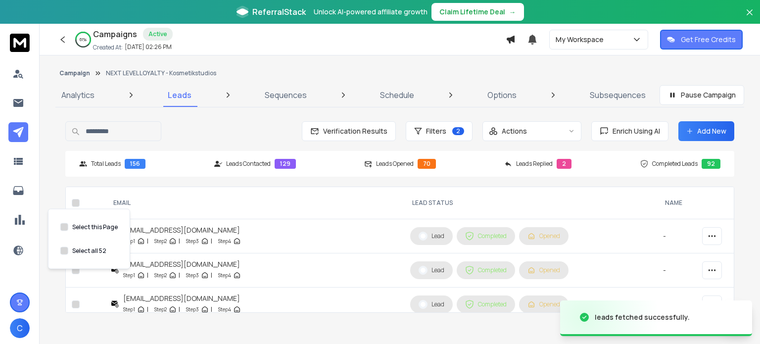
click at [73, 202] on button "Select this Page" at bounding box center [76, 203] width 8 height 8
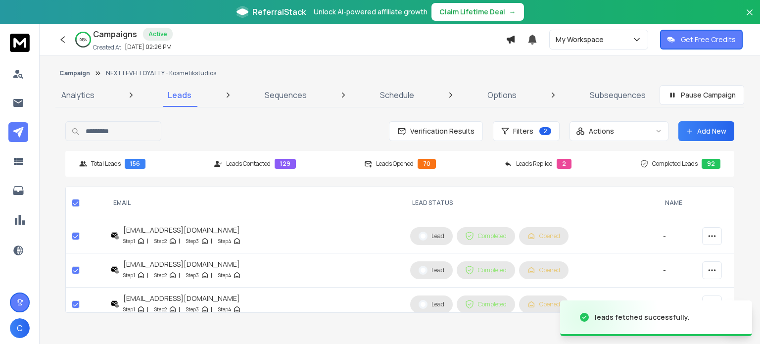
click at [207, 182] on div "Verification Results Filters 2 Actions Add New Total Leads 156 Leads Contacted …" at bounding box center [399, 211] width 669 height 181
click at [206, 185] on div "Verification Results Filters 2 Actions Add New Total Leads 156 Leads Contacted …" at bounding box center [399, 211] width 669 height 181
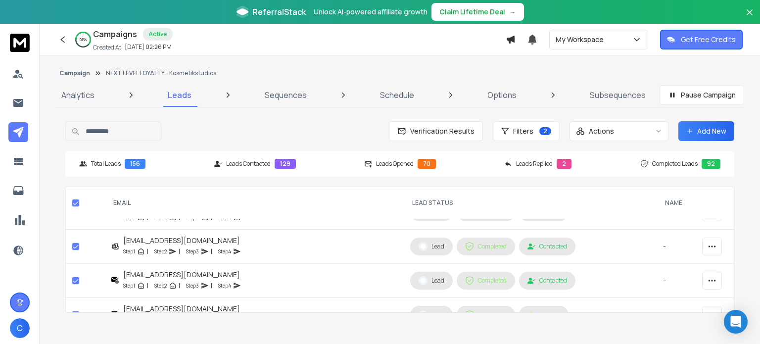
scroll to position [99, 0]
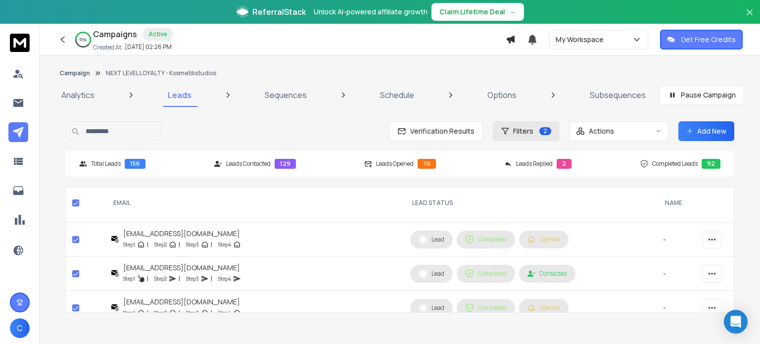
click at [516, 128] on span "Filters" at bounding box center [523, 131] width 20 height 10
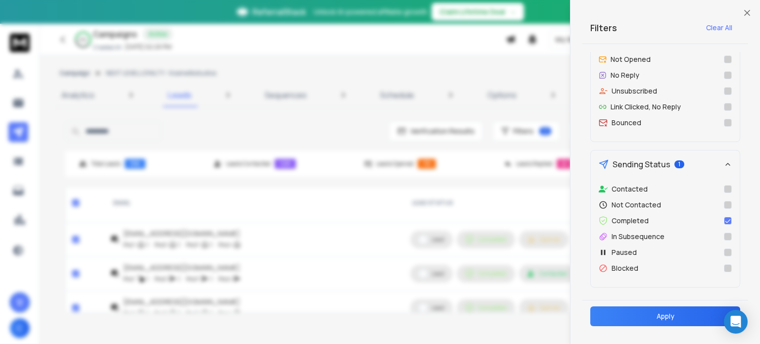
click at [677, 319] on button "Apply" at bounding box center [665, 316] width 150 height 20
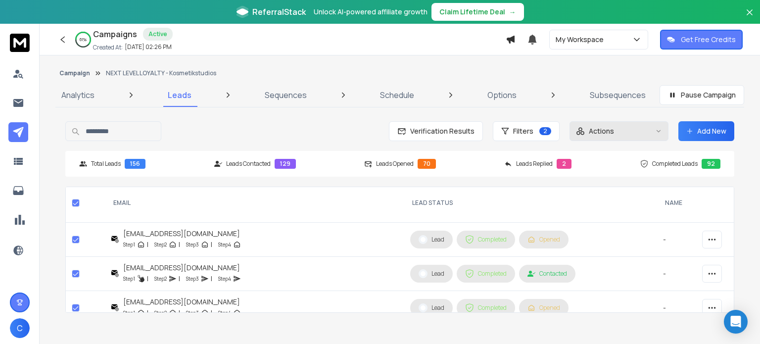
click at [587, 133] on div "Actions" at bounding box center [613, 131] width 75 height 10
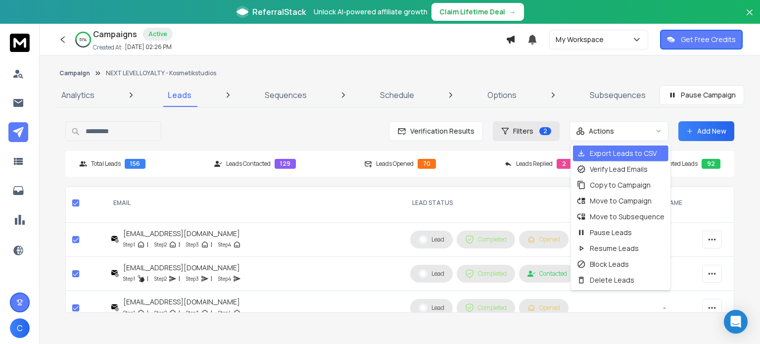
click at [535, 128] on button "Filters 2" at bounding box center [526, 131] width 67 height 20
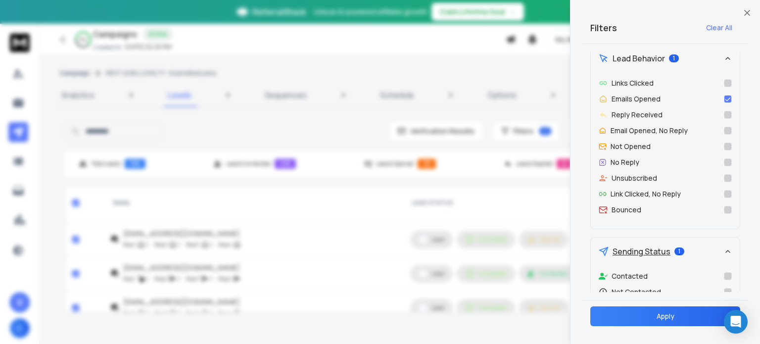
scroll to position [0, 0]
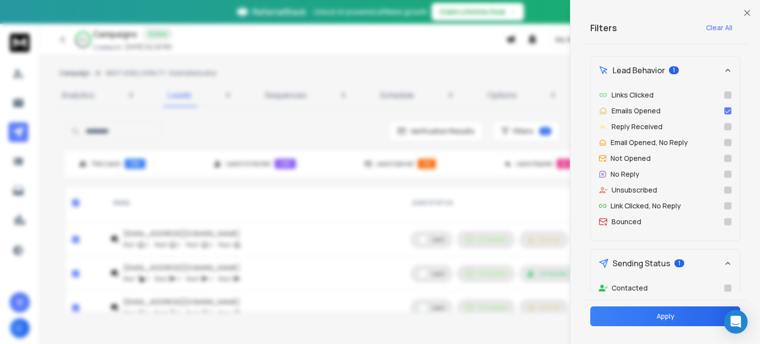
click at [724, 94] on button "Links Clicked" at bounding box center [728, 95] width 8 height 8
click at [647, 312] on button "Apply" at bounding box center [665, 316] width 150 height 20
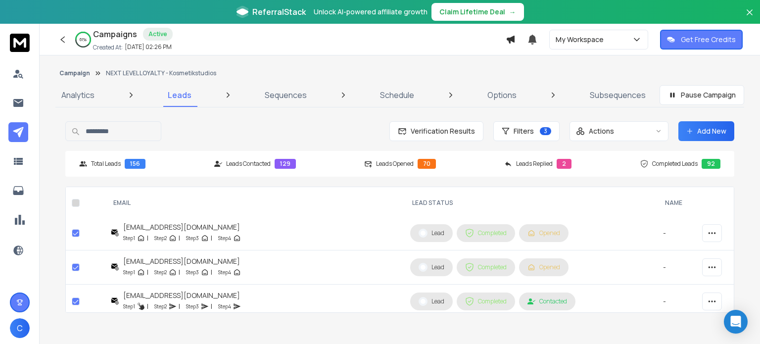
scroll to position [99, 0]
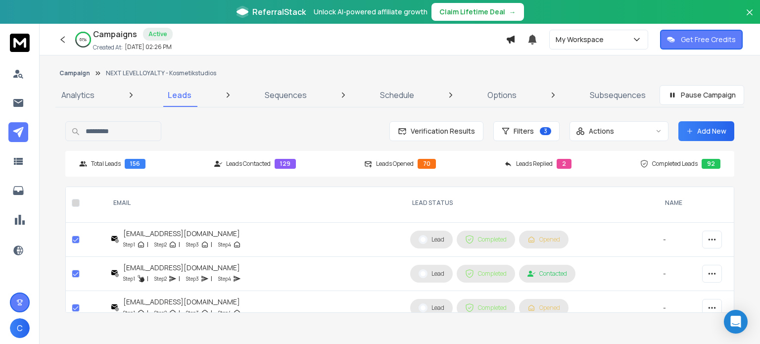
click at [141, 233] on div "[EMAIL_ADDRESS][DOMAIN_NAME]" at bounding box center [182, 233] width 118 height 10
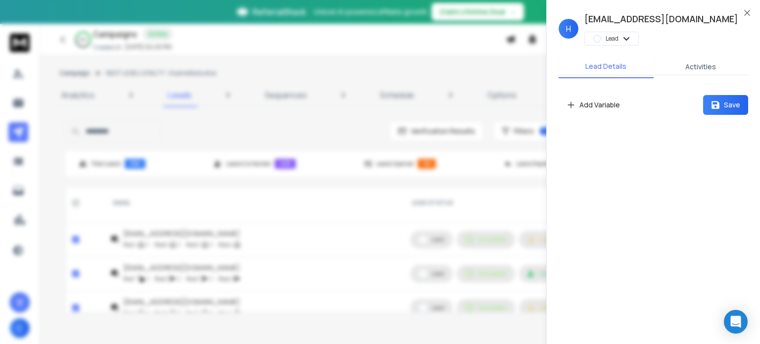
click at [696, 67] on button "Activities" at bounding box center [700, 67] width 95 height 22
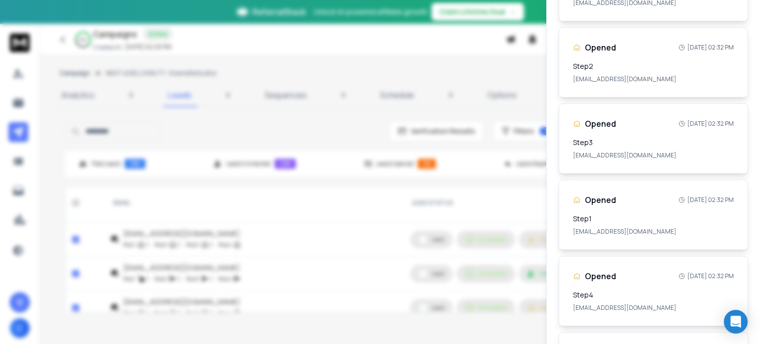
scroll to position [0, 0]
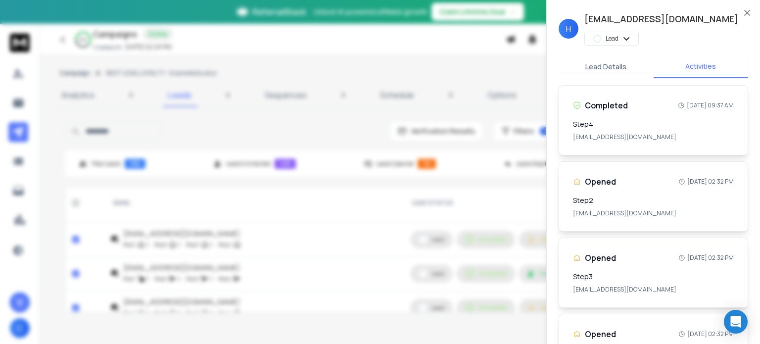
click at [589, 67] on button "Lead Details" at bounding box center [605, 67] width 95 height 22
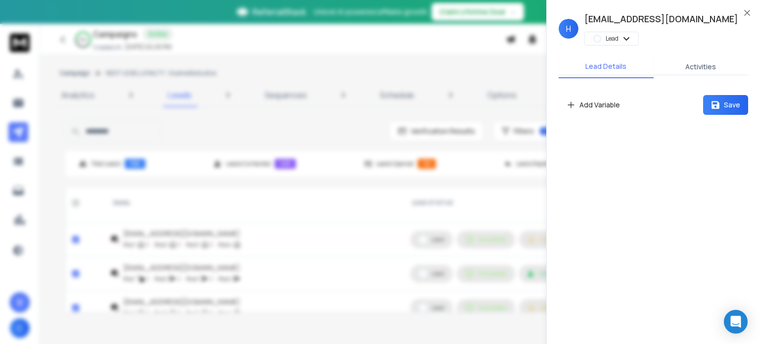
click at [744, 11] on icon "button" at bounding box center [747, 13] width 10 height 10
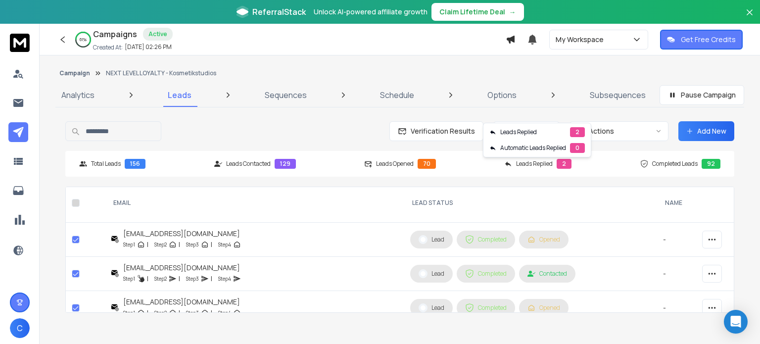
click at [510, 136] on div "Leads Replied 2" at bounding box center [536, 132] width 95 height 10
click at [528, 114] on div "Campaign NEXT LEVEL LOYALTY - Kosmetikstudios Analytics Leads Sequences Schedul…" at bounding box center [399, 185] width 688 height 241
click at [522, 129] on span "Filters" at bounding box center [523, 131] width 20 height 10
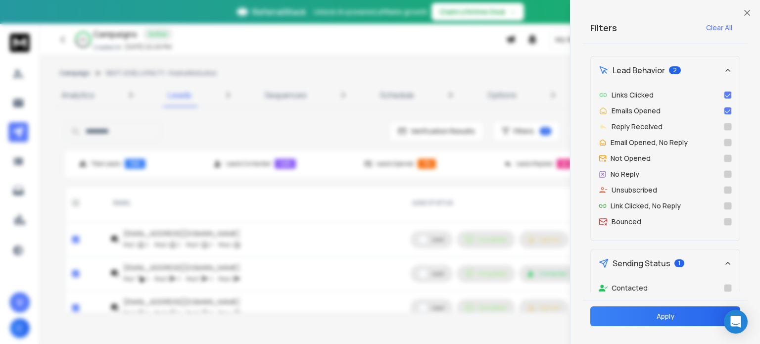
drag, startPoint x: 720, startPoint y: 108, endPoint x: 714, endPoint y: 115, distance: 9.1
click at [724, 108] on button "Emails Opened" at bounding box center [728, 111] width 8 height 8
click at [668, 317] on button "Apply" at bounding box center [665, 316] width 150 height 20
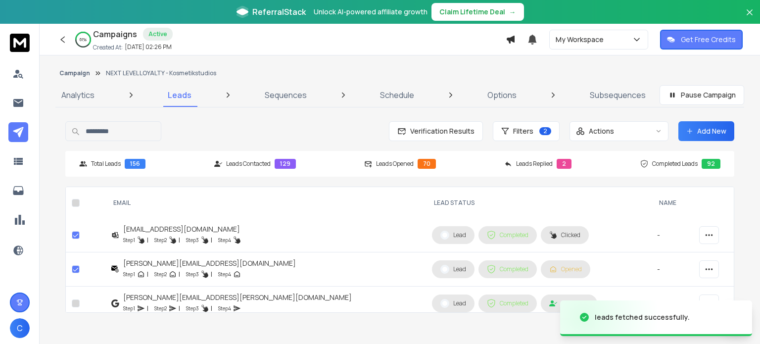
scroll to position [50, 0]
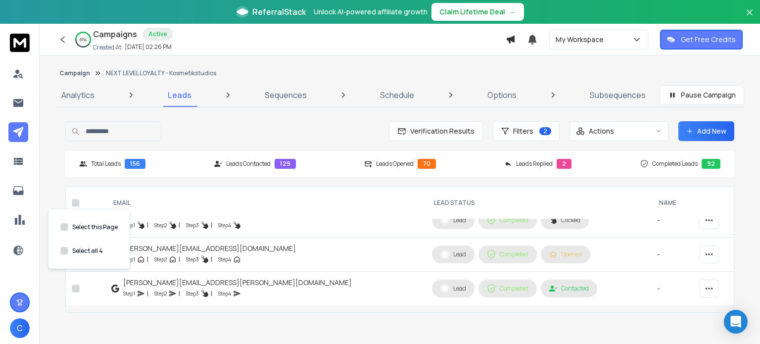
click at [73, 201] on button "Select this Page" at bounding box center [76, 203] width 8 height 8
drag, startPoint x: 188, startPoint y: 280, endPoint x: 122, endPoint y: 278, distance: 65.8
click at [122, 278] on div "Time: [DATE] 11:44 AM (UTC +02:00 )" at bounding box center [162, 277] width 111 height 17
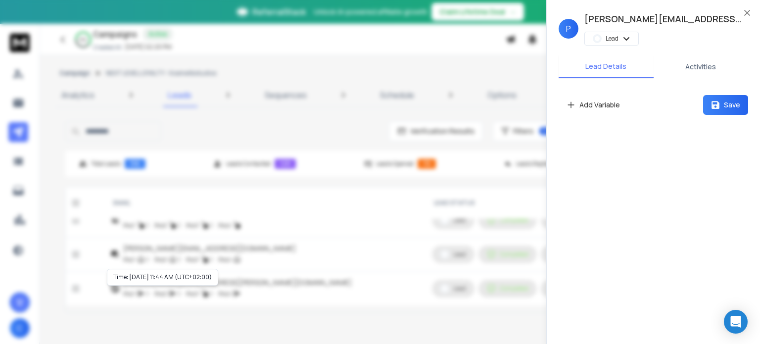
click at [89, 270] on div at bounding box center [380, 172] width 760 height 344
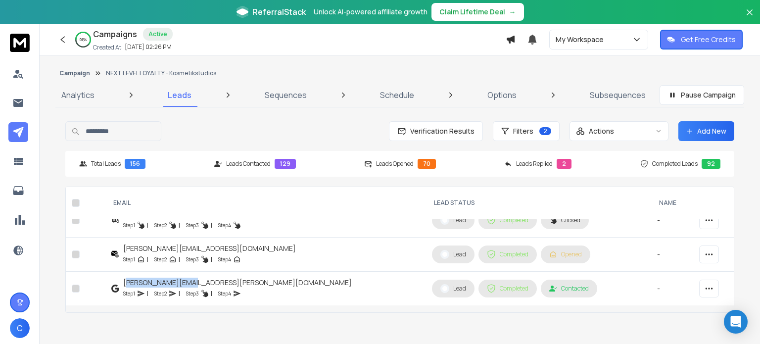
drag, startPoint x: 125, startPoint y: 280, endPoint x: 177, endPoint y: 280, distance: 51.4
click at [177, 280] on div "[PERSON_NAME][EMAIL_ADDRESS][PERSON_NAME][DOMAIN_NAME]" at bounding box center [237, 282] width 228 height 10
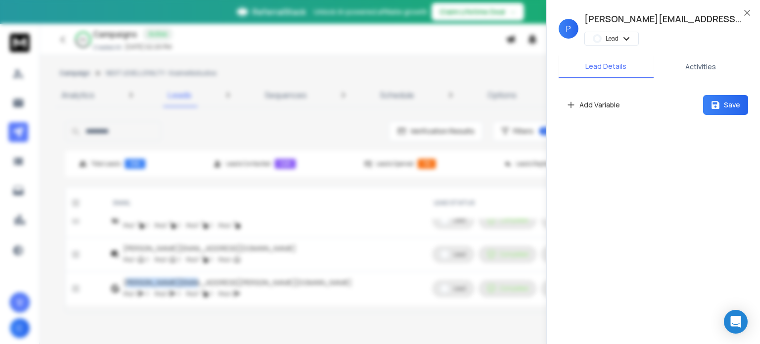
copy div "[EMAIL_ADDRESS][PERSON_NAME][DOMAIN_NAME]"
click at [746, 13] on icon "button" at bounding box center [746, 12] width 5 height 5
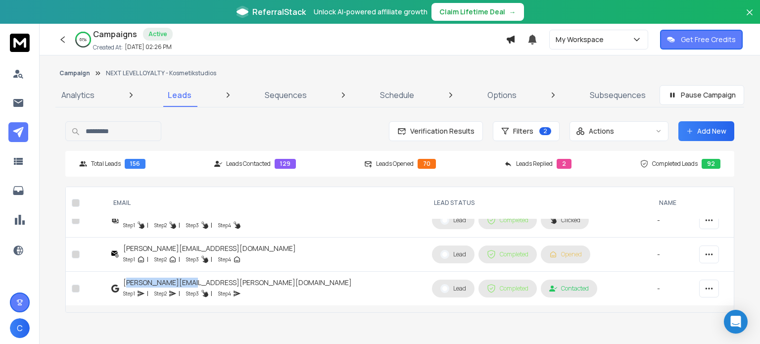
scroll to position [0, 0]
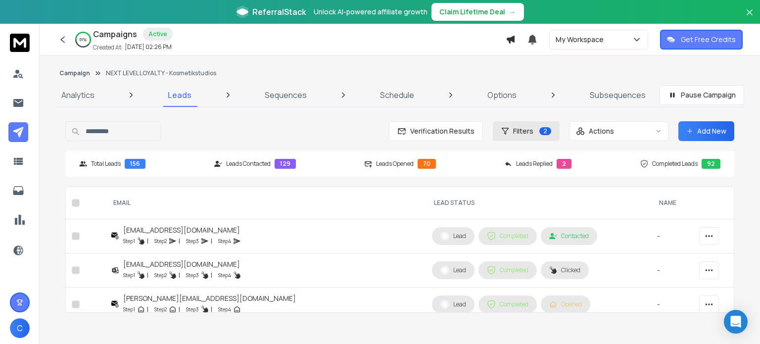
click at [539, 129] on button "Filters 2" at bounding box center [526, 131] width 67 height 20
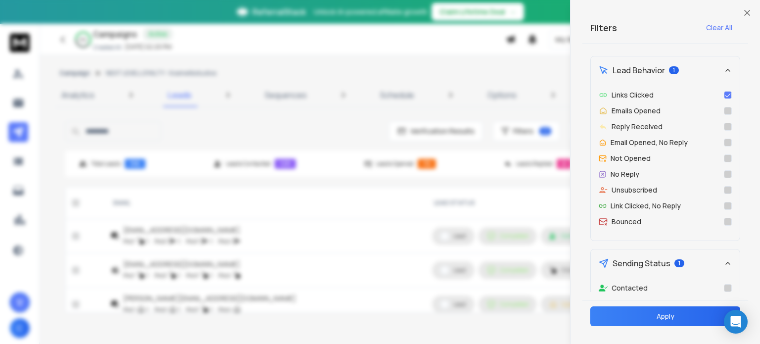
click at [724, 92] on button "Links Clicked" at bounding box center [728, 95] width 8 height 8
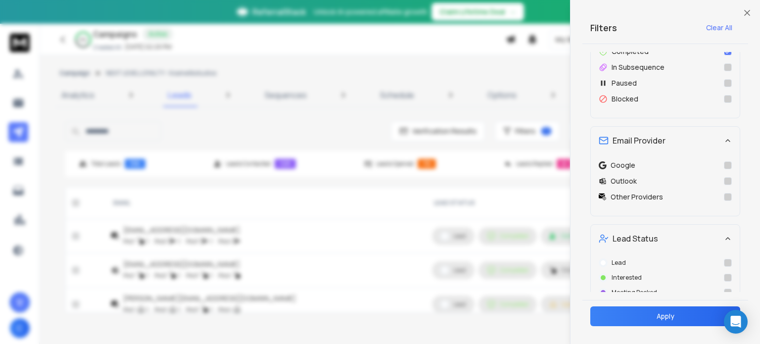
scroll to position [297, 0]
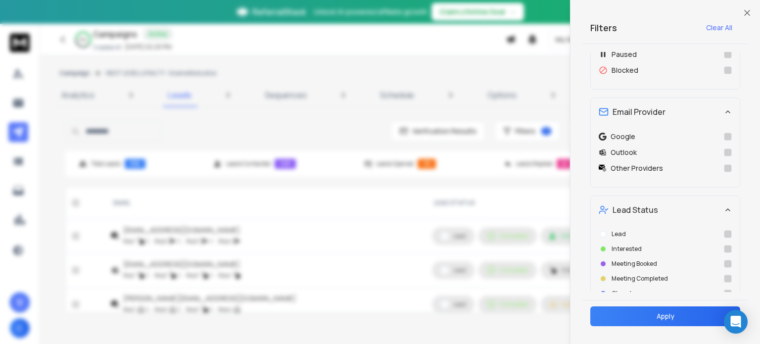
click at [654, 315] on button "Apply" at bounding box center [665, 316] width 150 height 20
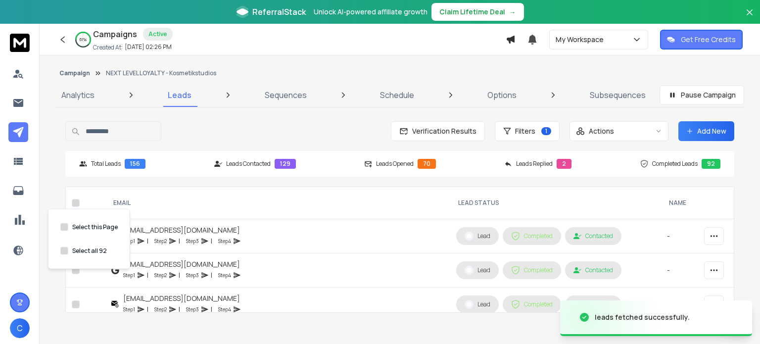
click at [73, 202] on button "Select this Page" at bounding box center [76, 203] width 8 height 8
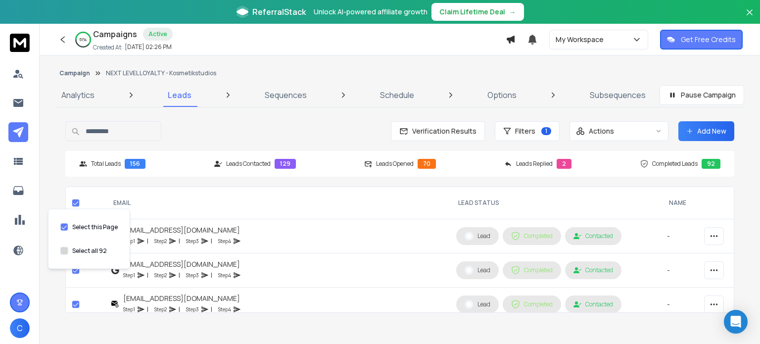
click at [76, 201] on button "Select this Page" at bounding box center [76, 203] width 8 height 8
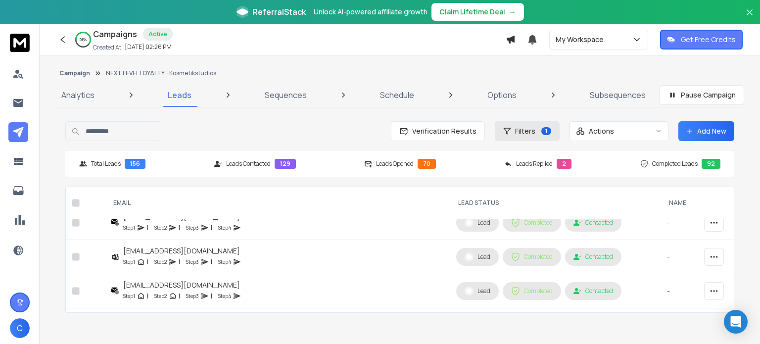
click at [516, 130] on span "Filters" at bounding box center [525, 131] width 20 height 10
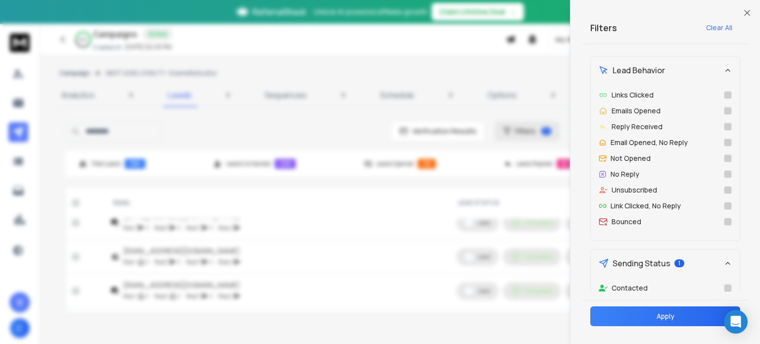
click at [516, 130] on div at bounding box center [380, 172] width 760 height 344
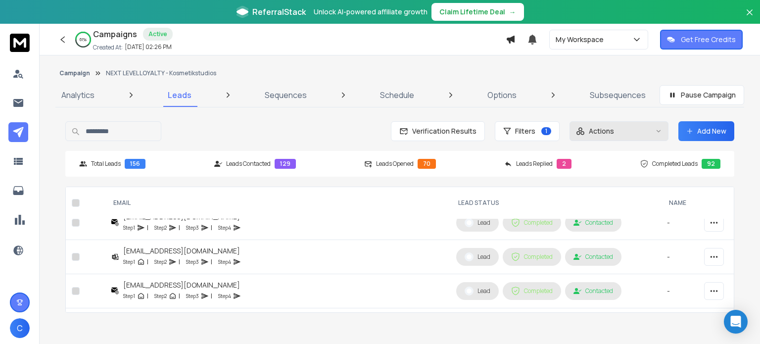
click at [572, 125] on button "Actions" at bounding box center [618, 131] width 99 height 20
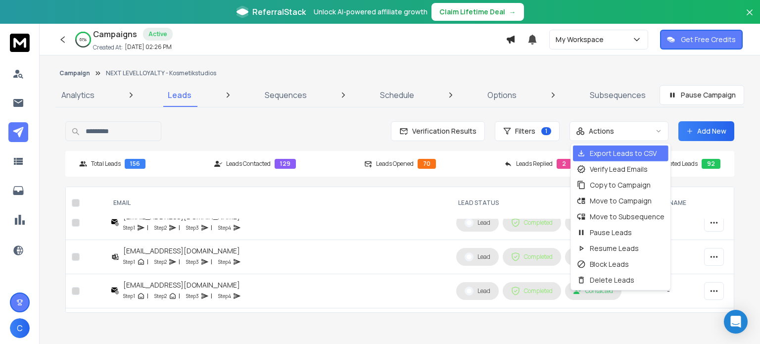
click at [600, 148] on p "Export Leads to CSV" at bounding box center [623, 153] width 67 height 10
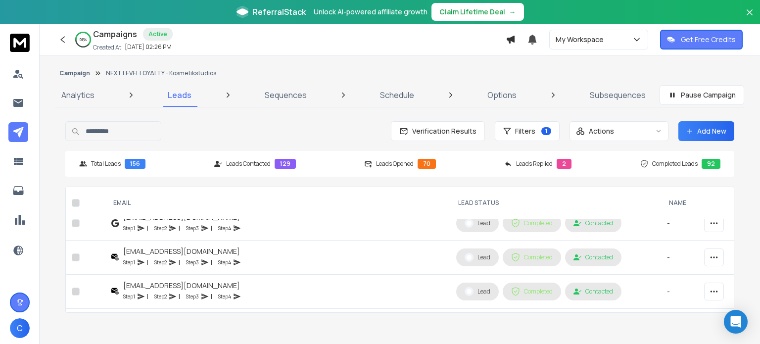
scroll to position [0, 0]
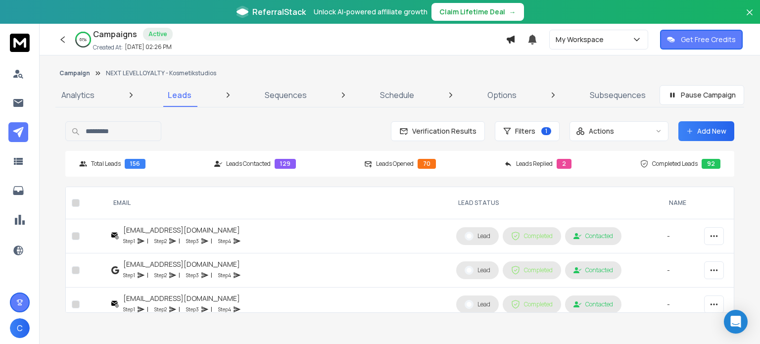
click at [92, 142] on div "Verification Results Filters 1 Actions Add New Total Leads 156 Leads Contacted …" at bounding box center [399, 211] width 669 height 181
click at [106, 131] on input at bounding box center [113, 131] width 96 height 20
type input "****"
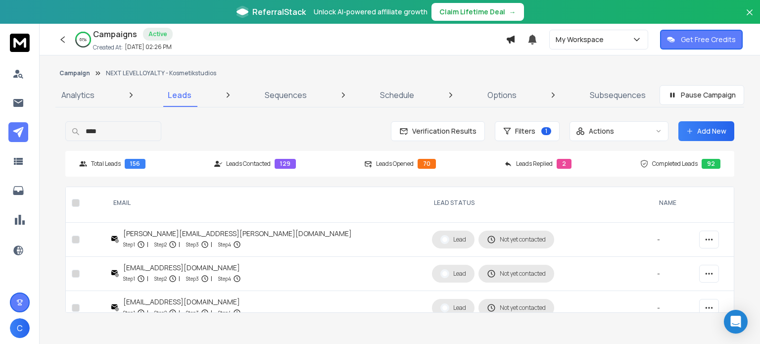
scroll to position [198, 0]
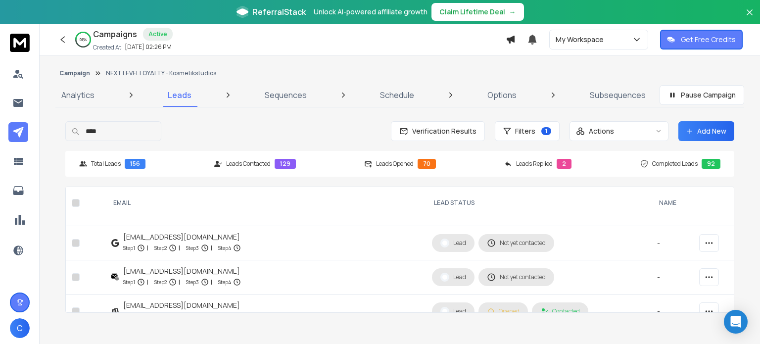
drag, startPoint x: 119, startPoint y: 122, endPoint x: 115, endPoint y: 129, distance: 7.5
click at [77, 122] on input "****" at bounding box center [113, 131] width 96 height 20
type input "****"
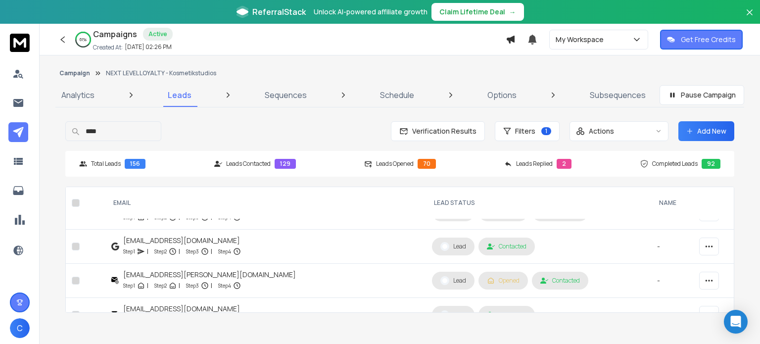
click at [118, 124] on input "****" at bounding box center [113, 131] width 96 height 20
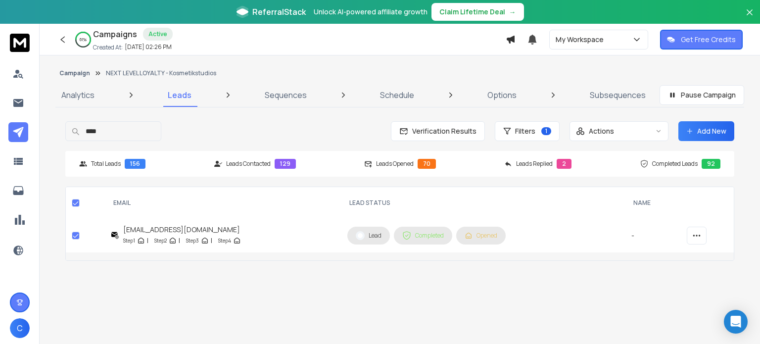
click at [228, 227] on div "[EMAIL_ADDRESS][DOMAIN_NAME]" at bounding box center [182, 230] width 118 height 10
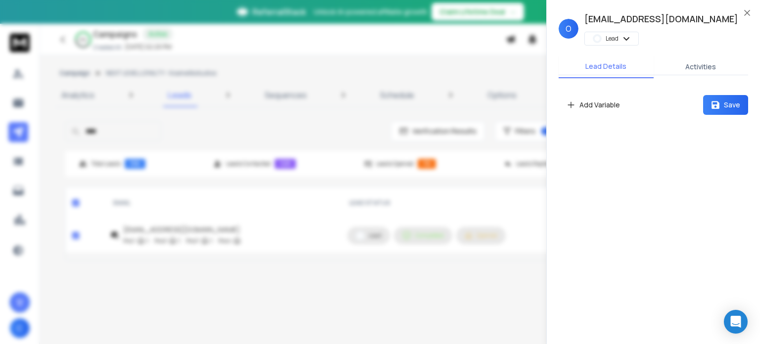
click at [691, 65] on button "Activities" at bounding box center [700, 67] width 95 height 22
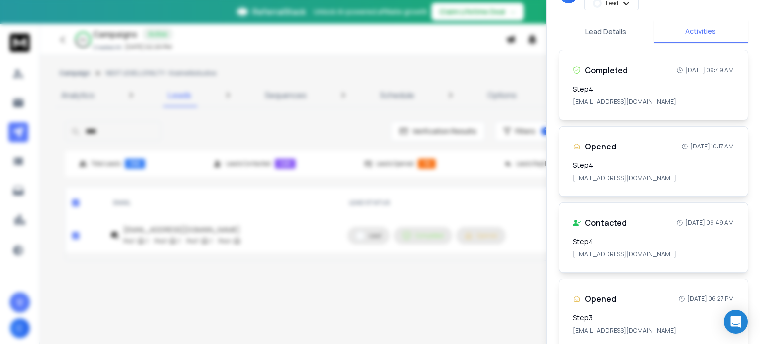
scroll to position [0, 0]
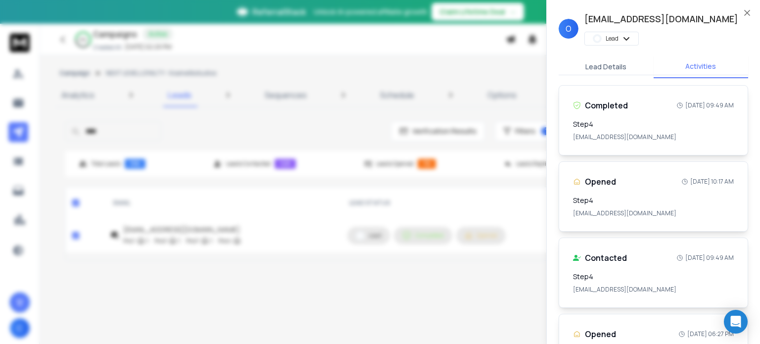
click at [632, 146] on div "Completed [DATE] 09:49 AM Step 4 [EMAIL_ADDRESS][DOMAIN_NAME]" at bounding box center [652, 120] width 189 height 70
drag, startPoint x: 669, startPoint y: 137, endPoint x: 585, endPoint y: 126, distance: 84.8
click at [585, 126] on div "Completed [DATE] 09:49 AM Step 4 [EMAIL_ADDRESS][DOMAIN_NAME]" at bounding box center [653, 120] width 161 height 42
click at [581, 136] on p "[EMAIL_ADDRESS][DOMAIN_NAME]" at bounding box center [653, 137] width 161 height 8
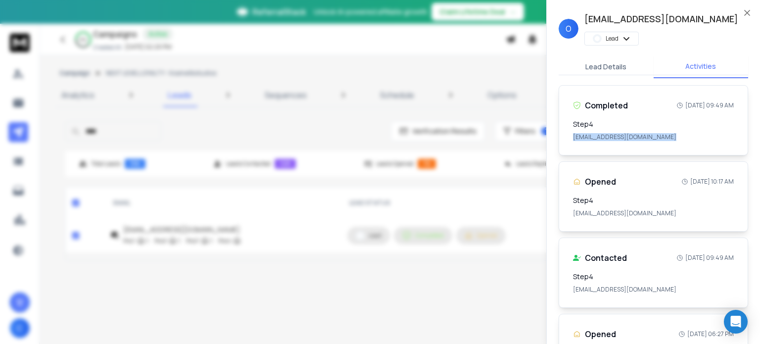
click at [580, 136] on p "[EMAIL_ADDRESS][DOMAIN_NAME]" at bounding box center [653, 137] width 161 height 8
click at [403, 299] on div at bounding box center [380, 172] width 760 height 344
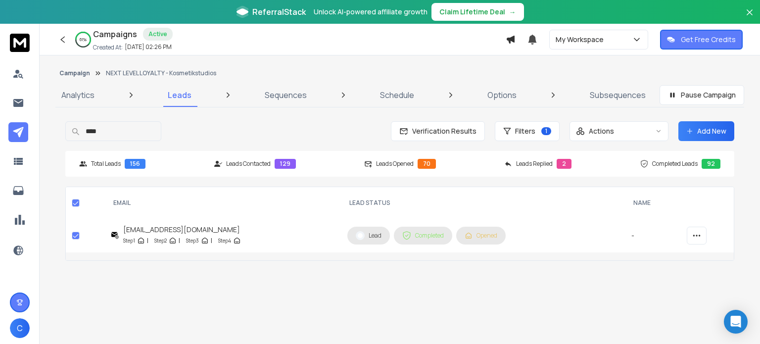
click at [374, 236] on div "Lead" at bounding box center [369, 235] width 26 height 9
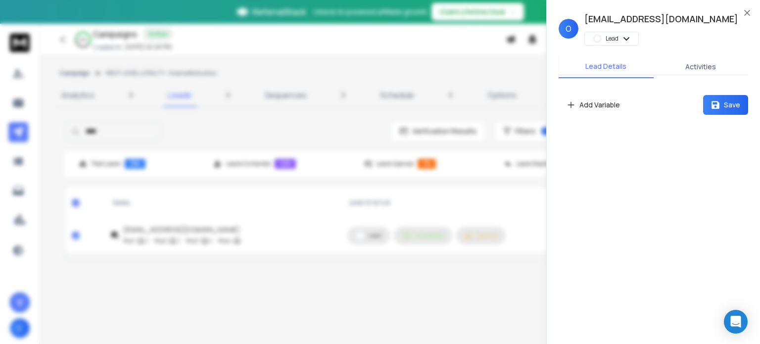
click at [386, 255] on div at bounding box center [380, 172] width 760 height 344
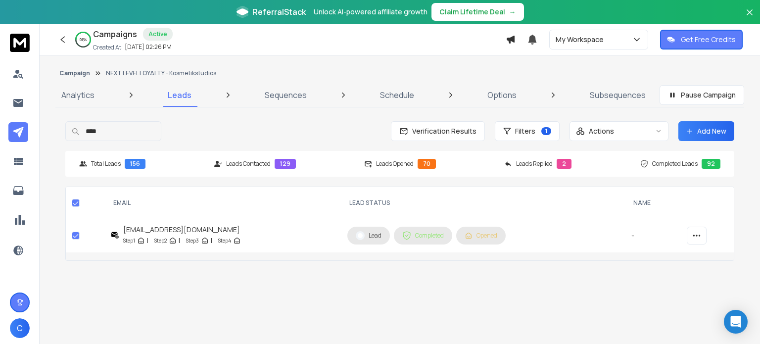
click at [429, 237] on div "Completed" at bounding box center [423, 235] width 42 height 9
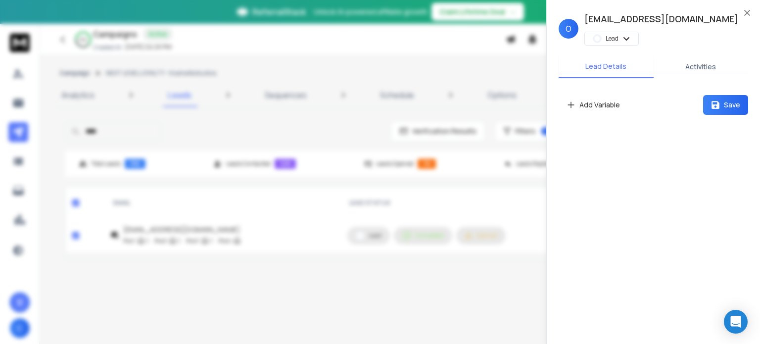
click at [429, 237] on div at bounding box center [380, 172] width 760 height 344
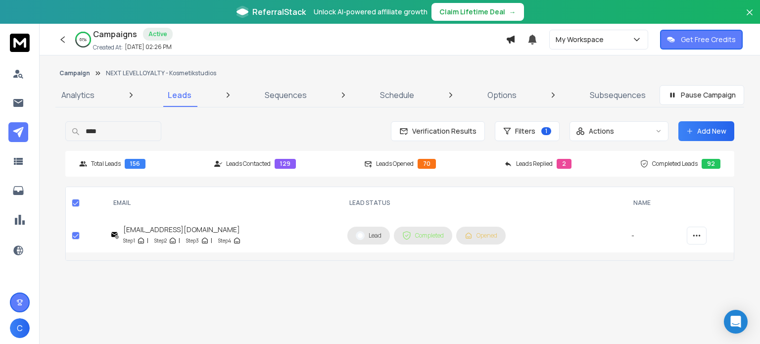
click at [497, 232] on div "Opened" at bounding box center [480, 235] width 33 height 8
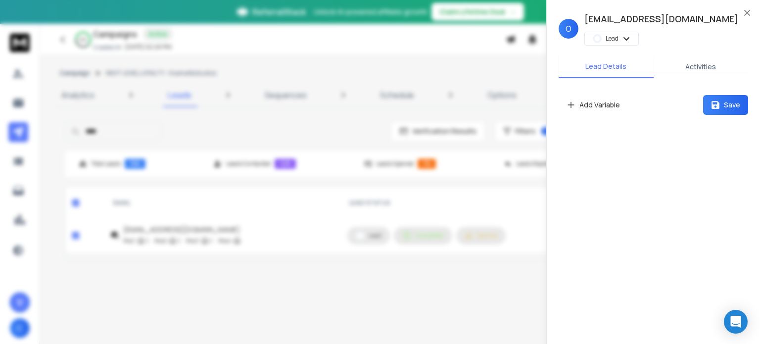
click at [684, 67] on button "Activities" at bounding box center [700, 67] width 95 height 22
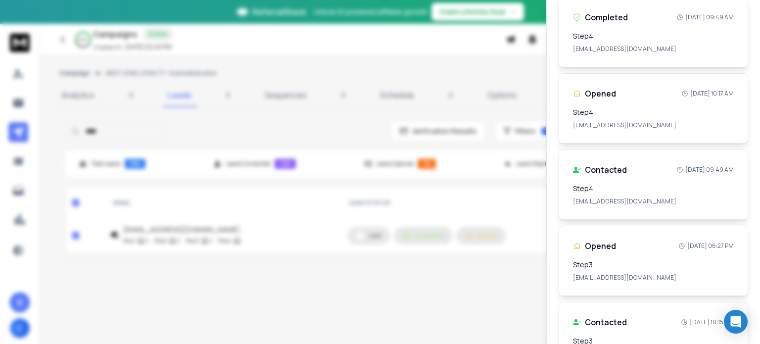
scroll to position [99, 0]
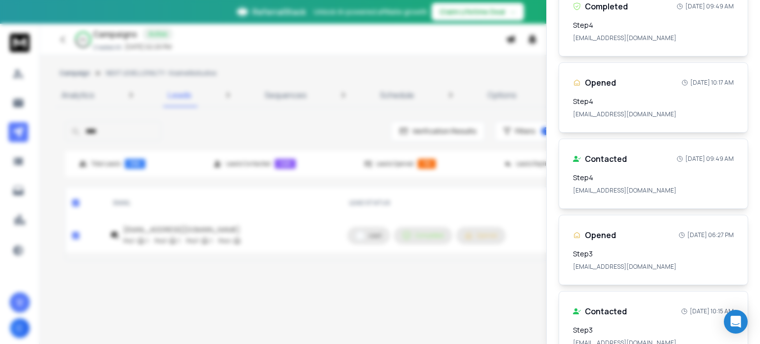
click at [449, 283] on div at bounding box center [380, 172] width 760 height 344
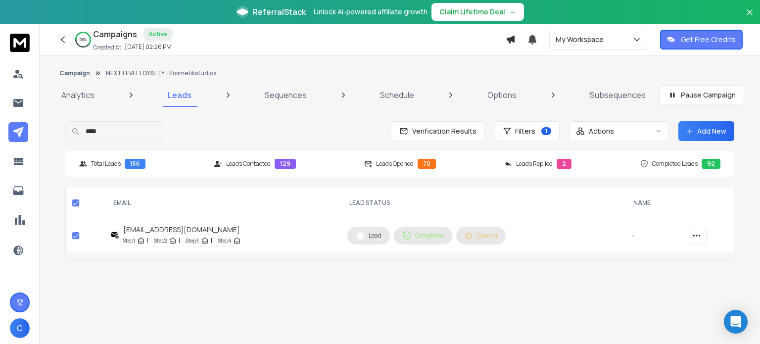
click at [439, 235] on div "Completed" at bounding box center [423, 235] width 42 height 9
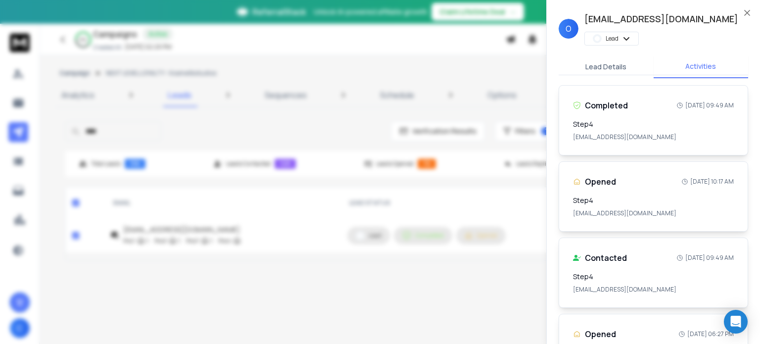
click at [696, 65] on button "Activities" at bounding box center [700, 66] width 95 height 23
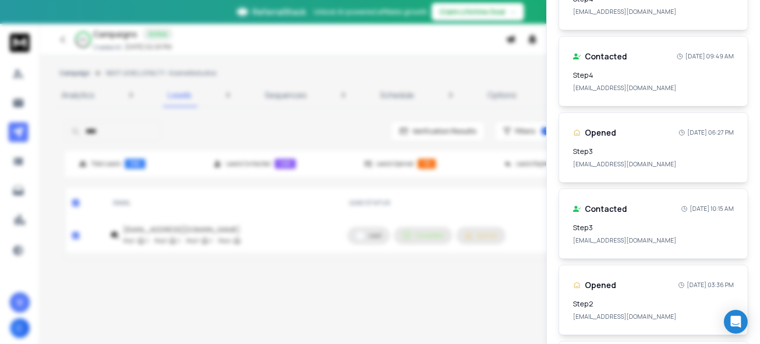
scroll to position [35, 0]
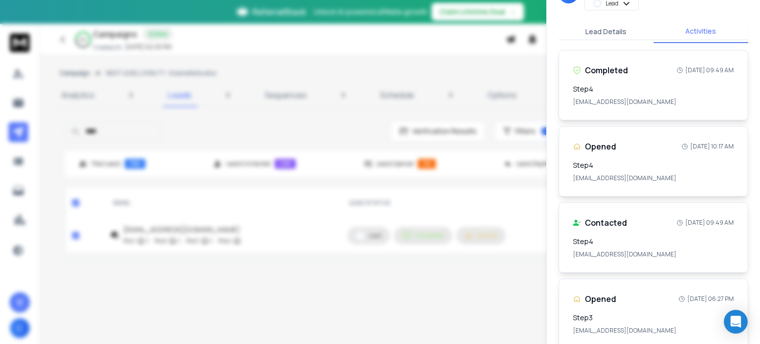
click at [434, 286] on div at bounding box center [380, 172] width 760 height 344
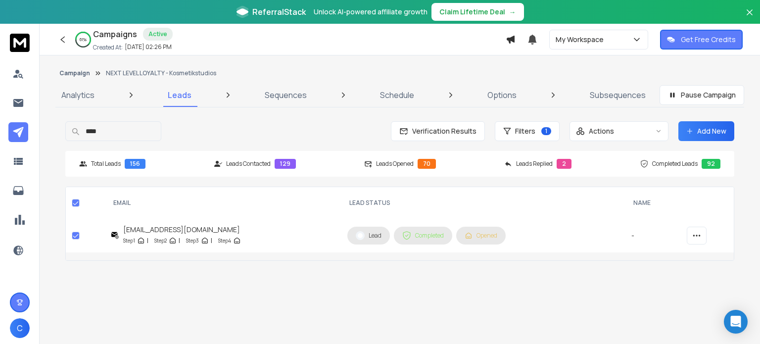
click at [115, 127] on input "****" at bounding box center [113, 131] width 96 height 20
type input "*"
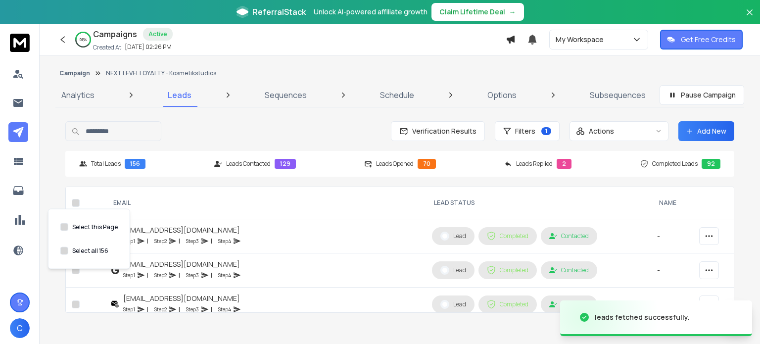
click at [75, 205] on button "Select this Page" at bounding box center [76, 203] width 8 height 8
click at [222, 191] on th "EMAIL" at bounding box center [265, 203] width 320 height 32
click at [536, 121] on button "Filters 1" at bounding box center [527, 131] width 65 height 20
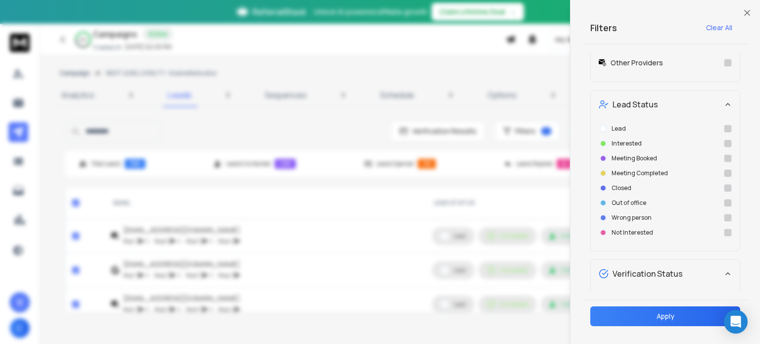
scroll to position [494, 0]
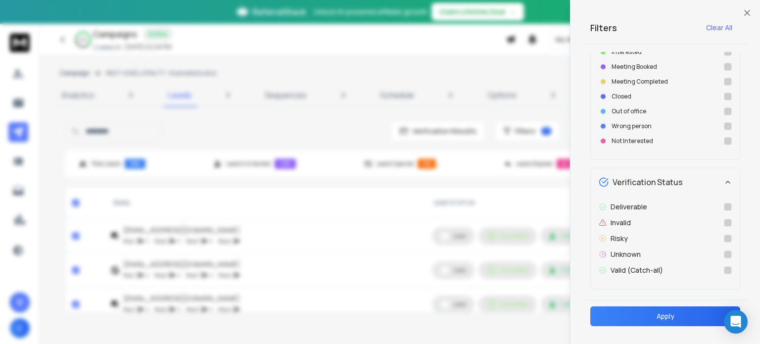
click at [636, 321] on button "Apply" at bounding box center [665, 316] width 150 height 20
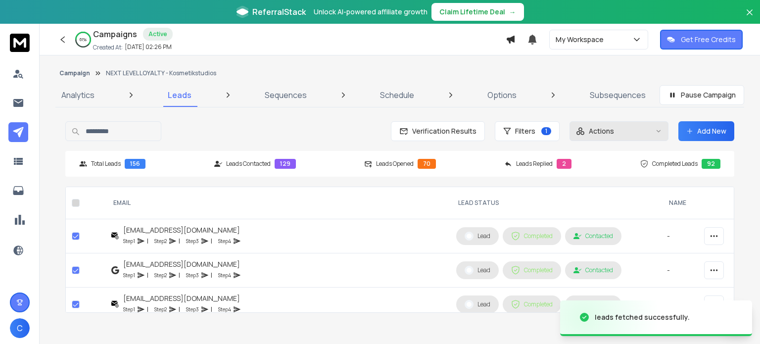
click at [617, 125] on button "Actions" at bounding box center [618, 131] width 99 height 20
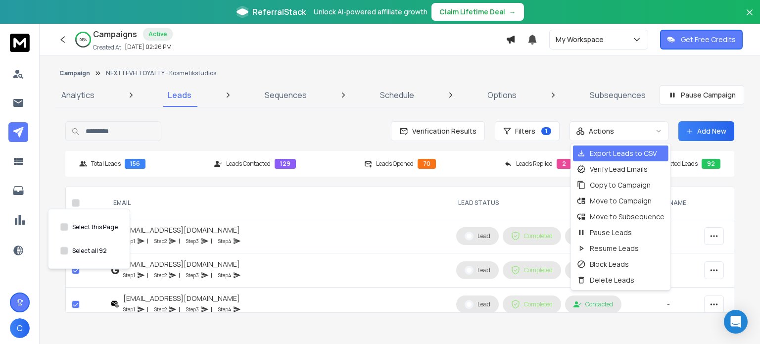
click at [73, 201] on button "Select this Page" at bounding box center [76, 203] width 8 height 8
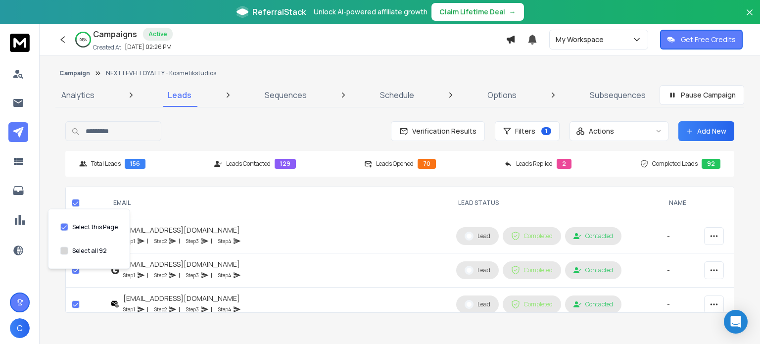
click at [61, 252] on button "Select this Page" at bounding box center [64, 251] width 8 height 8
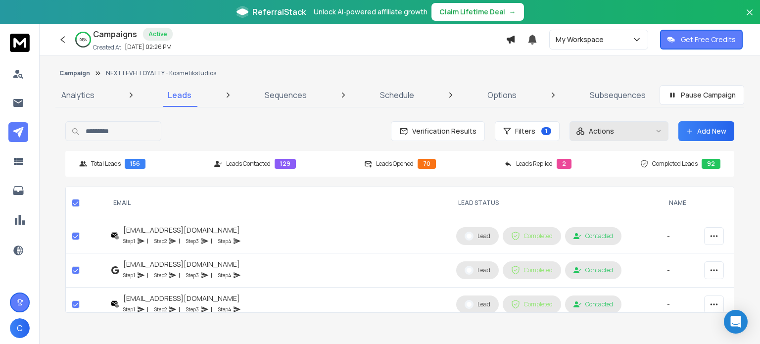
click at [629, 136] on button "Actions" at bounding box center [618, 131] width 99 height 20
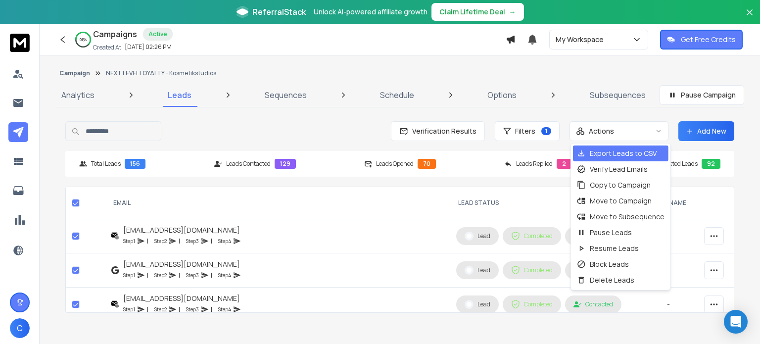
click at [606, 154] on p "Export Leads to CSV" at bounding box center [623, 153] width 67 height 10
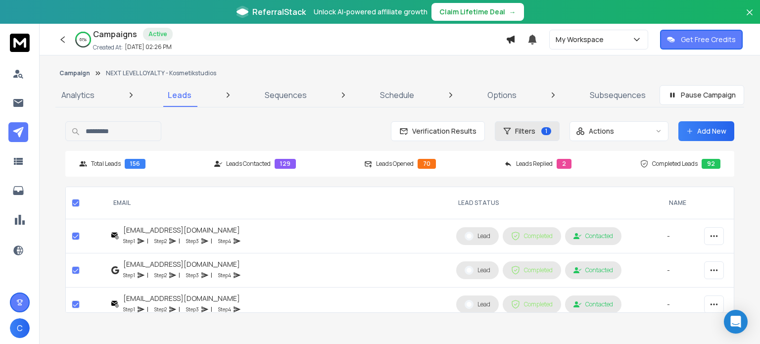
click at [514, 132] on button "Filters 1" at bounding box center [527, 131] width 65 height 20
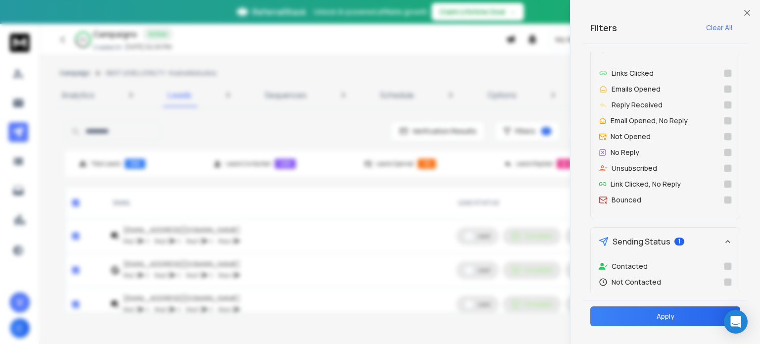
scroll to position [0, 0]
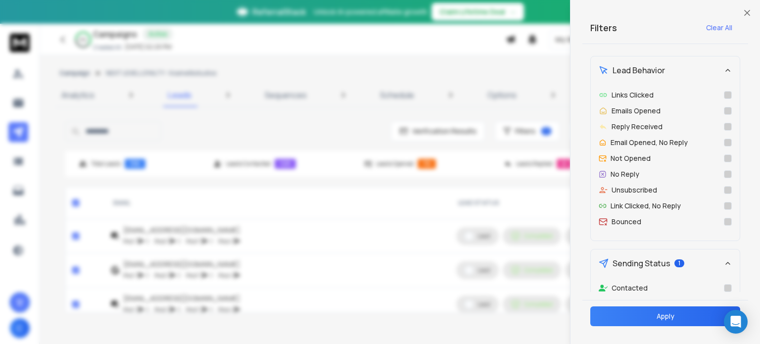
click at [724, 107] on button "Emails Opened" at bounding box center [728, 111] width 8 height 8
click at [669, 315] on button "Apply" at bounding box center [665, 316] width 150 height 20
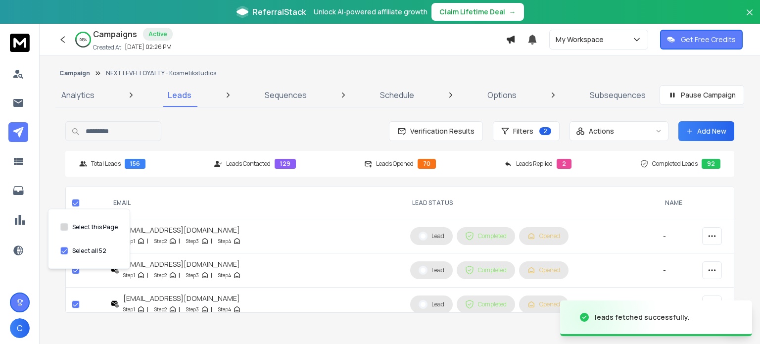
click at [73, 201] on button "Select this Page" at bounding box center [76, 203] width 8 height 8
click at [75, 202] on button "Select this Page" at bounding box center [76, 203] width 8 height 8
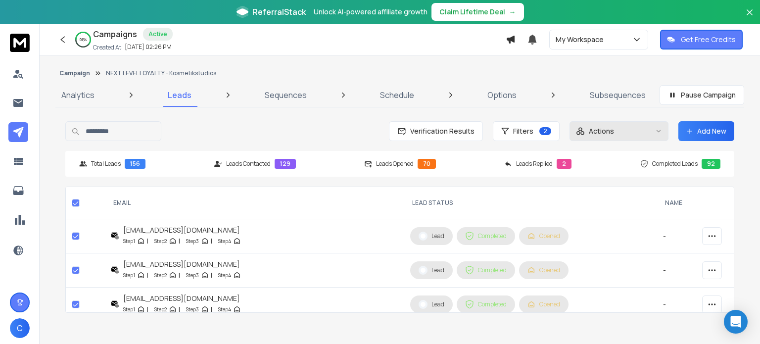
click at [630, 137] on button "Actions" at bounding box center [618, 131] width 99 height 20
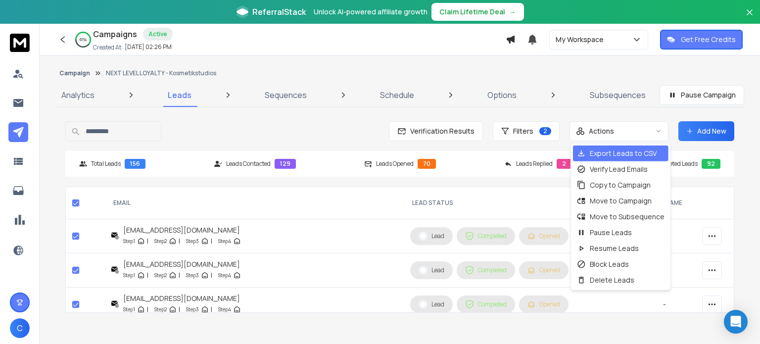
click at [630, 152] on p "Export Leads to CSV" at bounding box center [623, 153] width 67 height 10
